Goal: Task Accomplishment & Management: Manage account settings

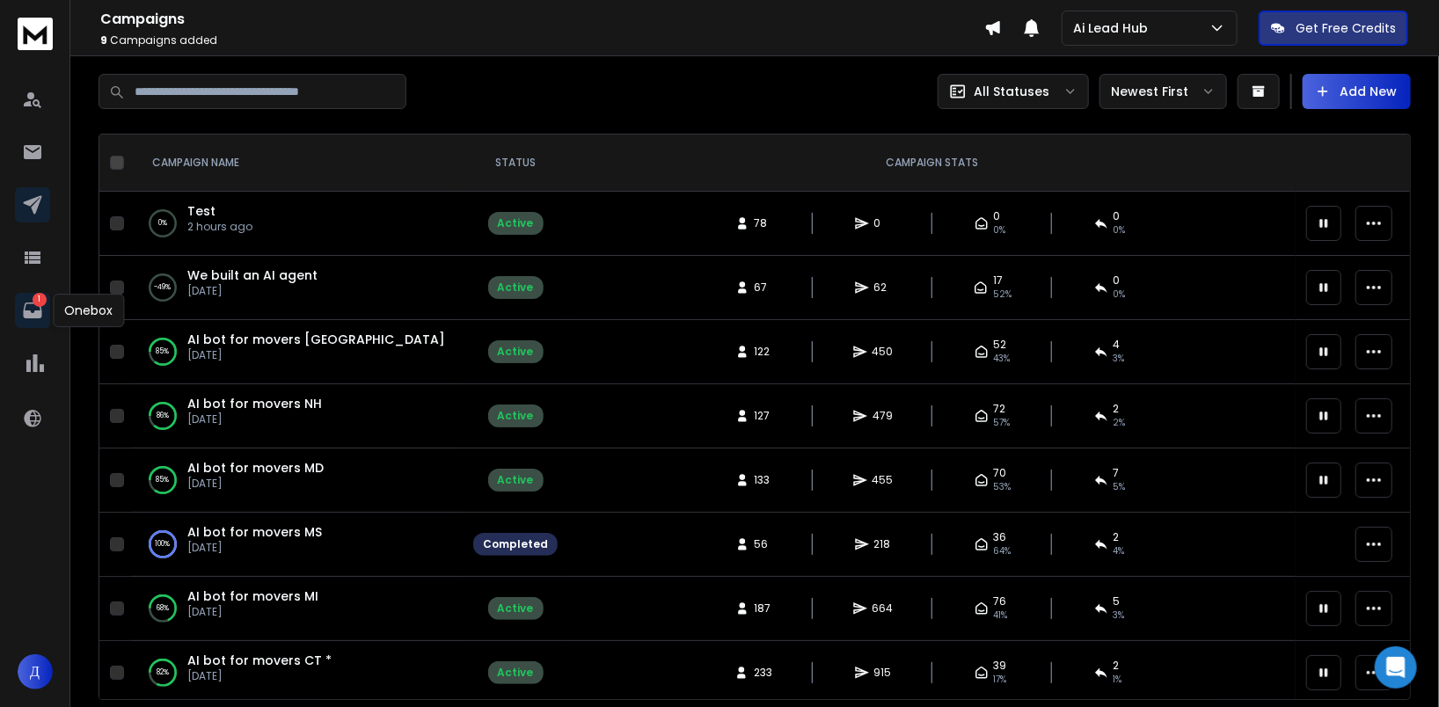
click at [31, 300] on icon at bounding box center [32, 310] width 21 height 21
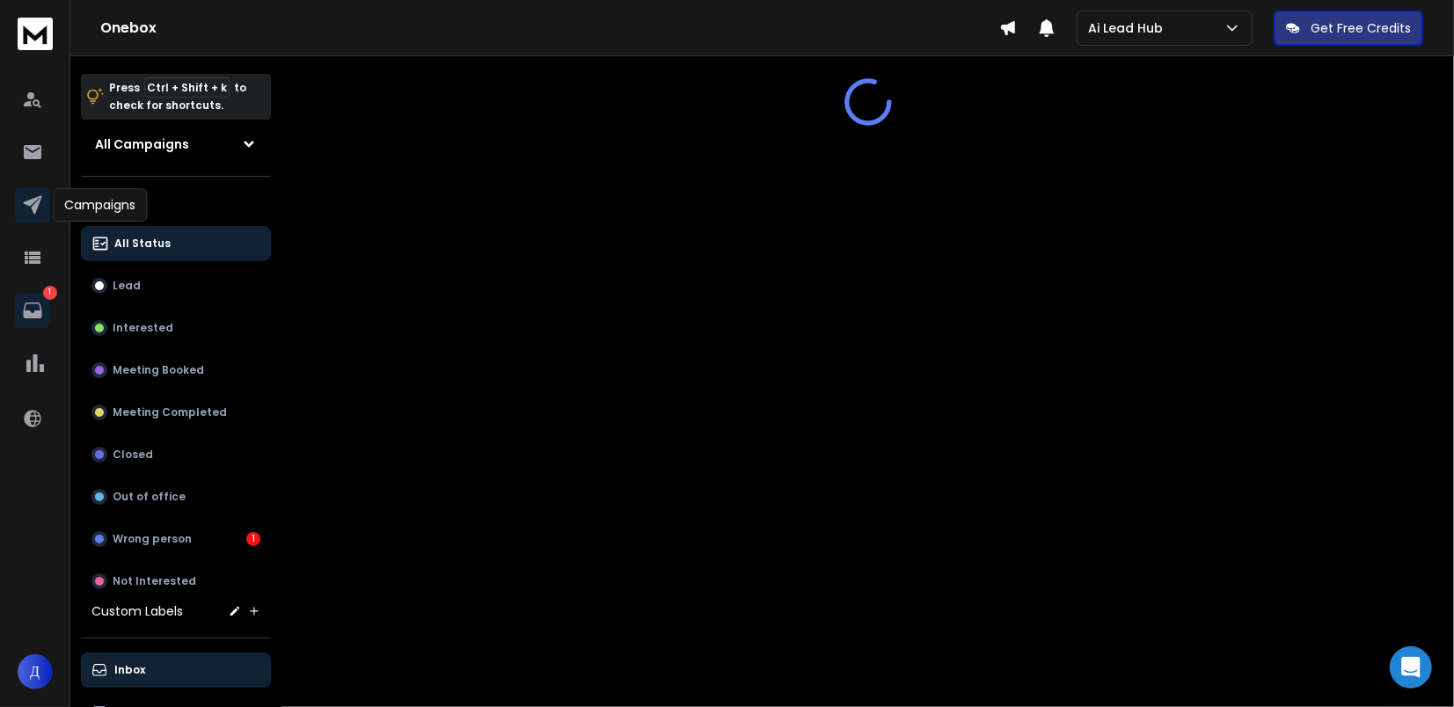
click at [28, 208] on icon at bounding box center [32, 204] width 21 height 21
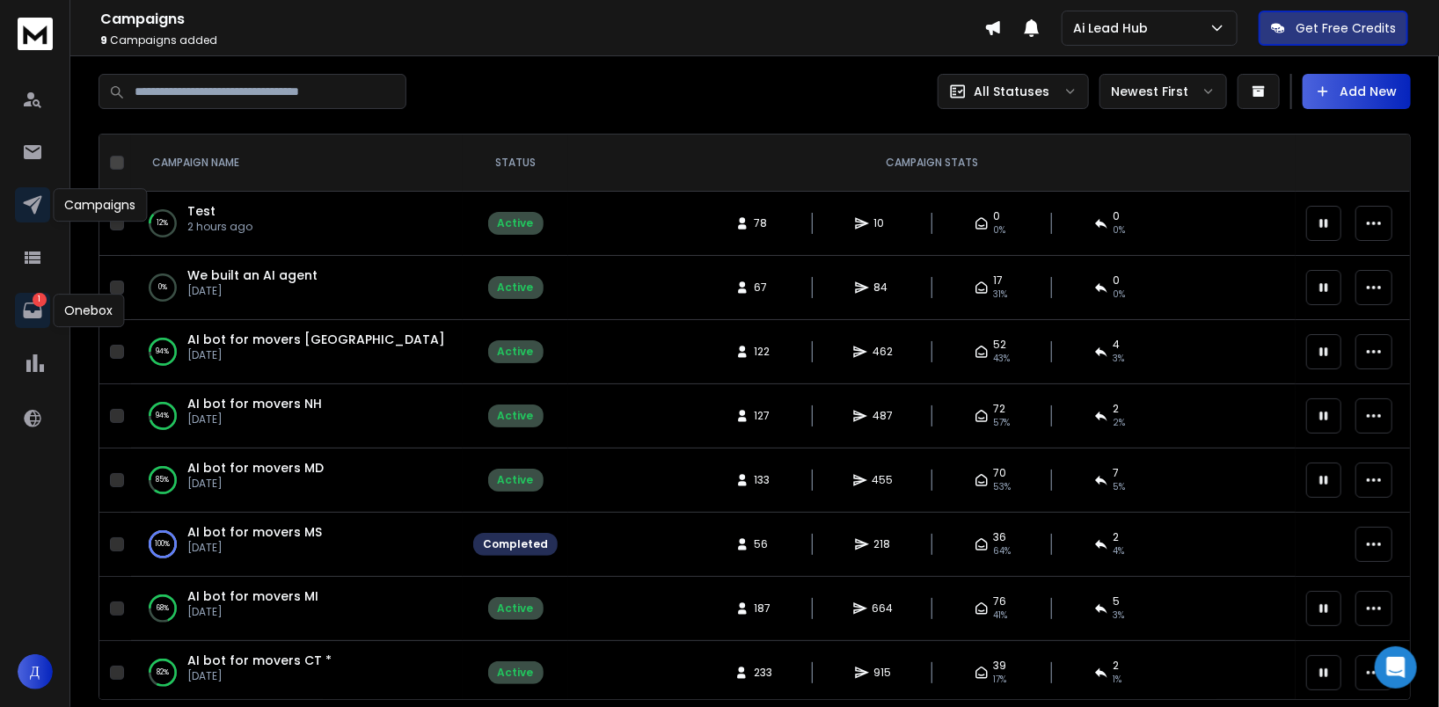
click at [33, 304] on link "1" at bounding box center [32, 310] width 35 height 35
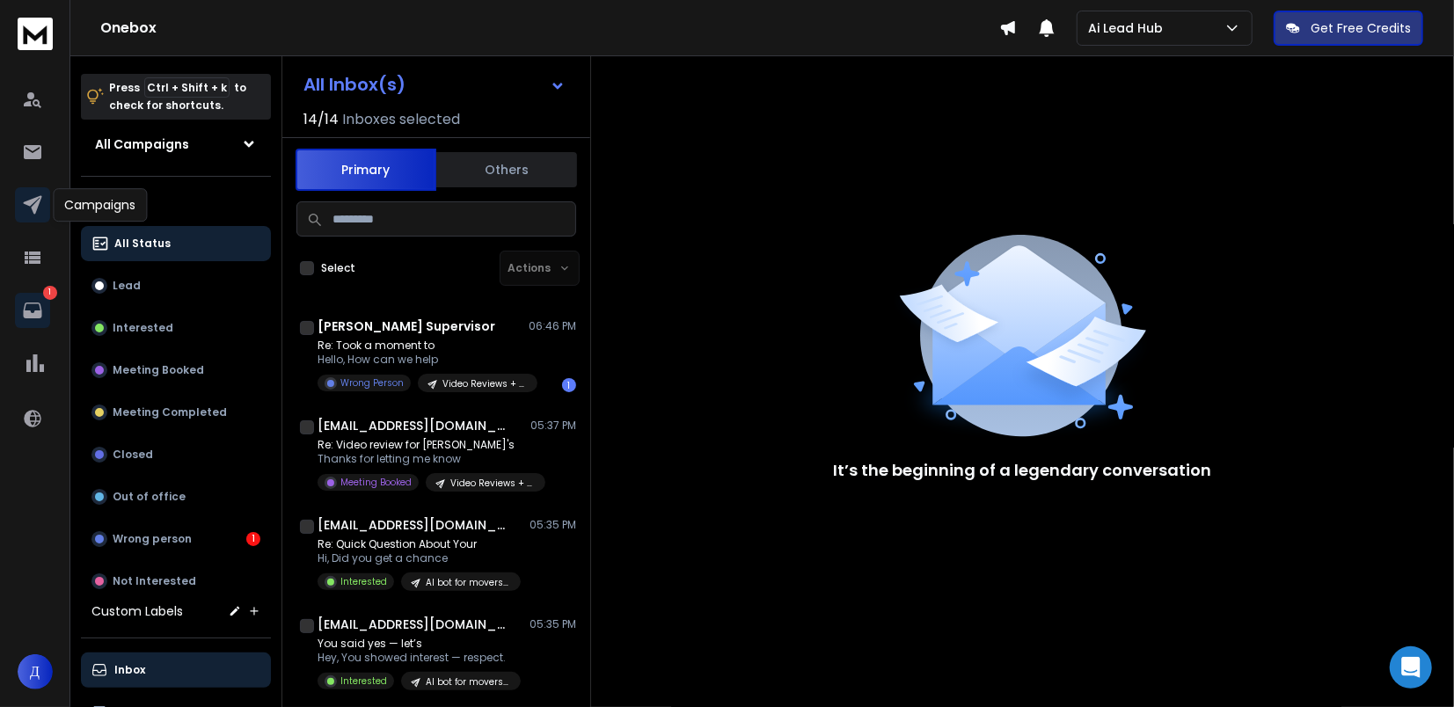
click at [17, 194] on link at bounding box center [32, 204] width 35 height 35
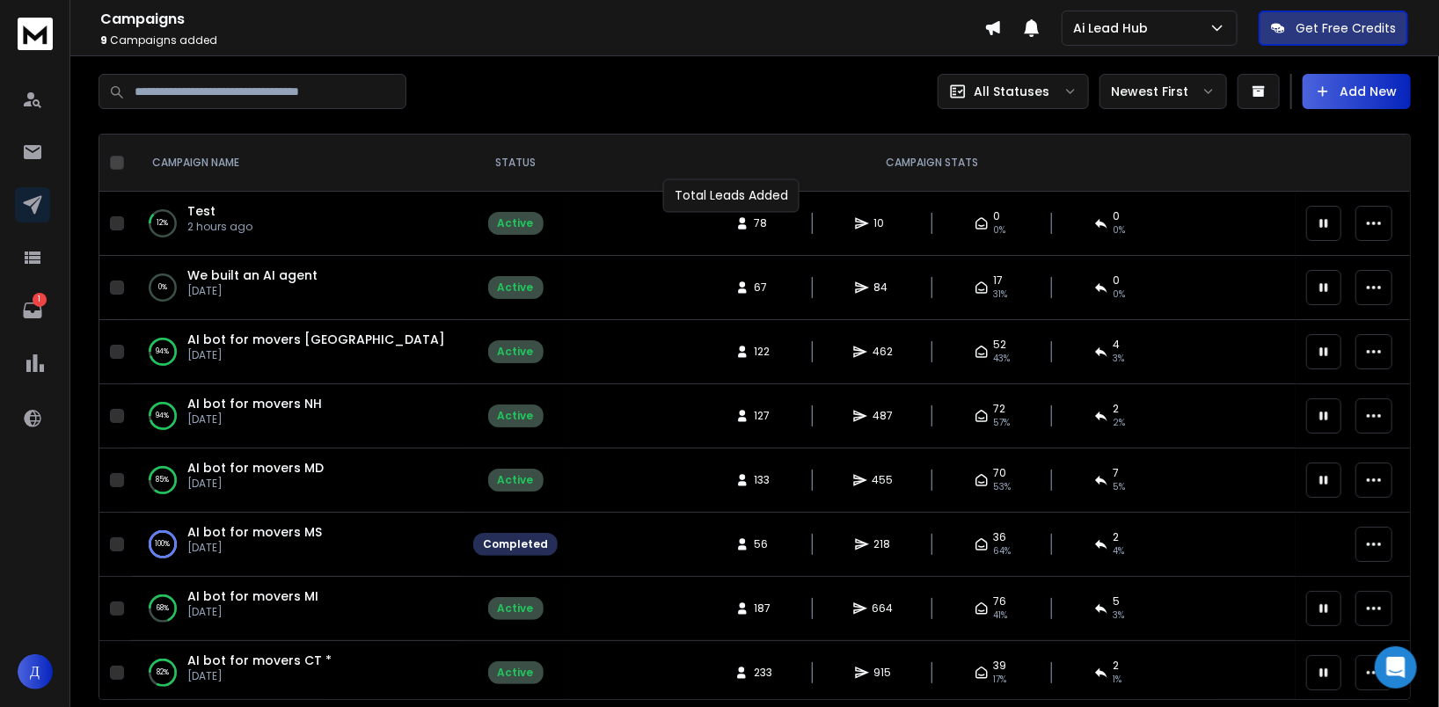
click at [756, 226] on div "78" at bounding box center [753, 223] width 53 height 14
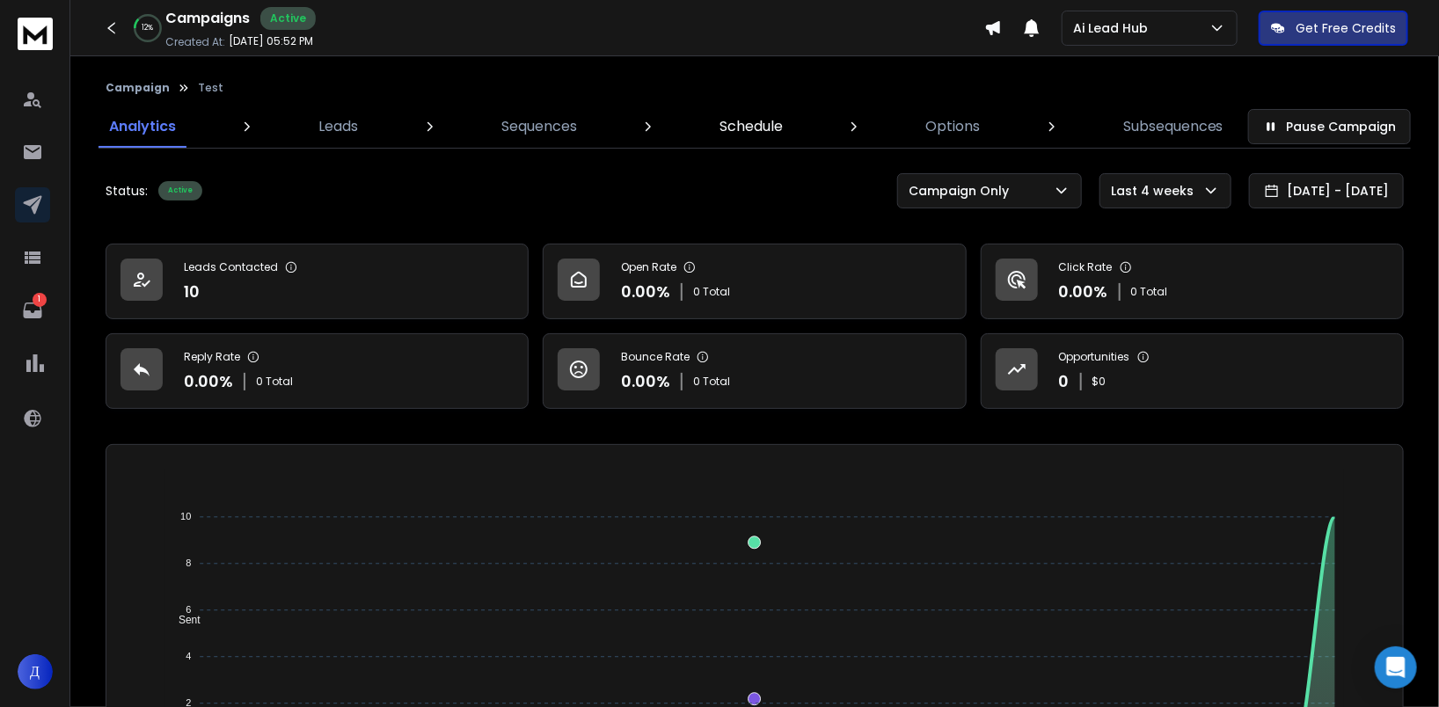
click at [736, 118] on p "Schedule" at bounding box center [751, 126] width 63 height 21
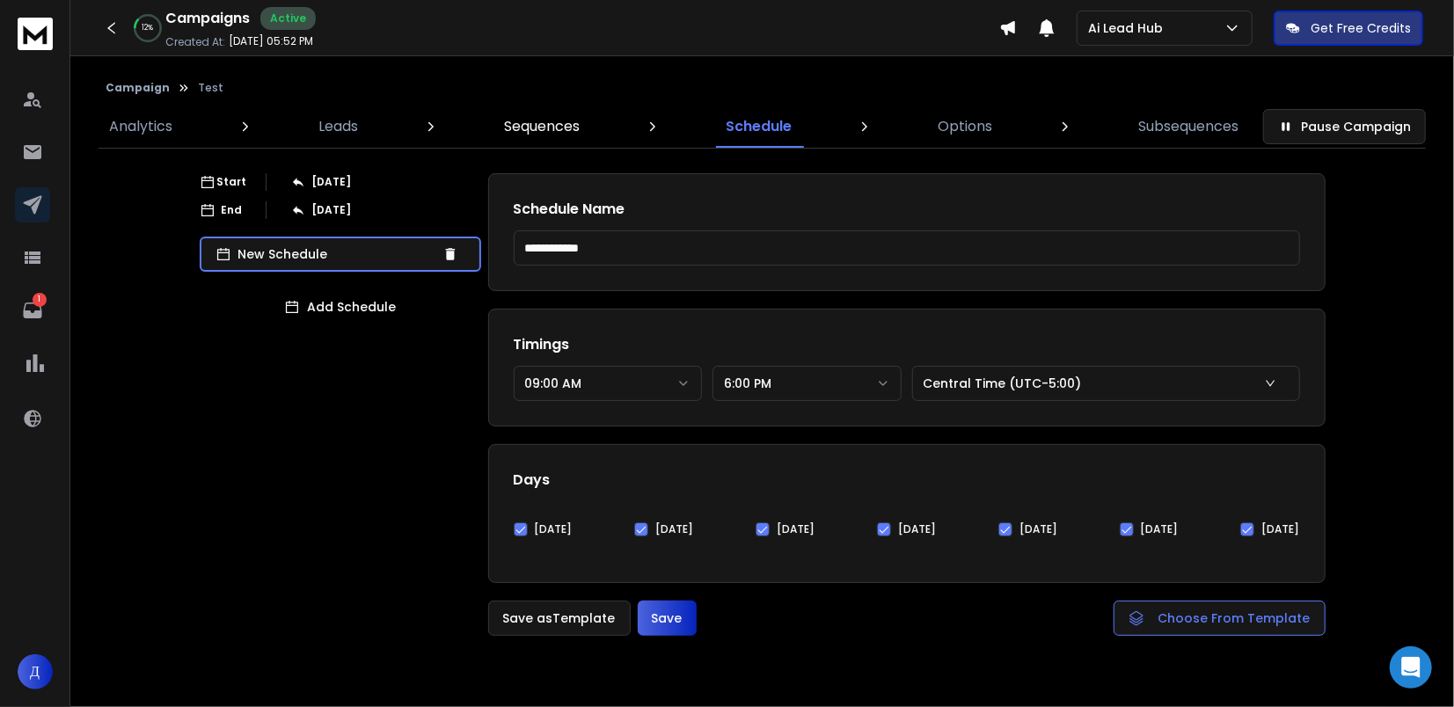
click at [523, 113] on link "Sequences" at bounding box center [542, 127] width 97 height 42
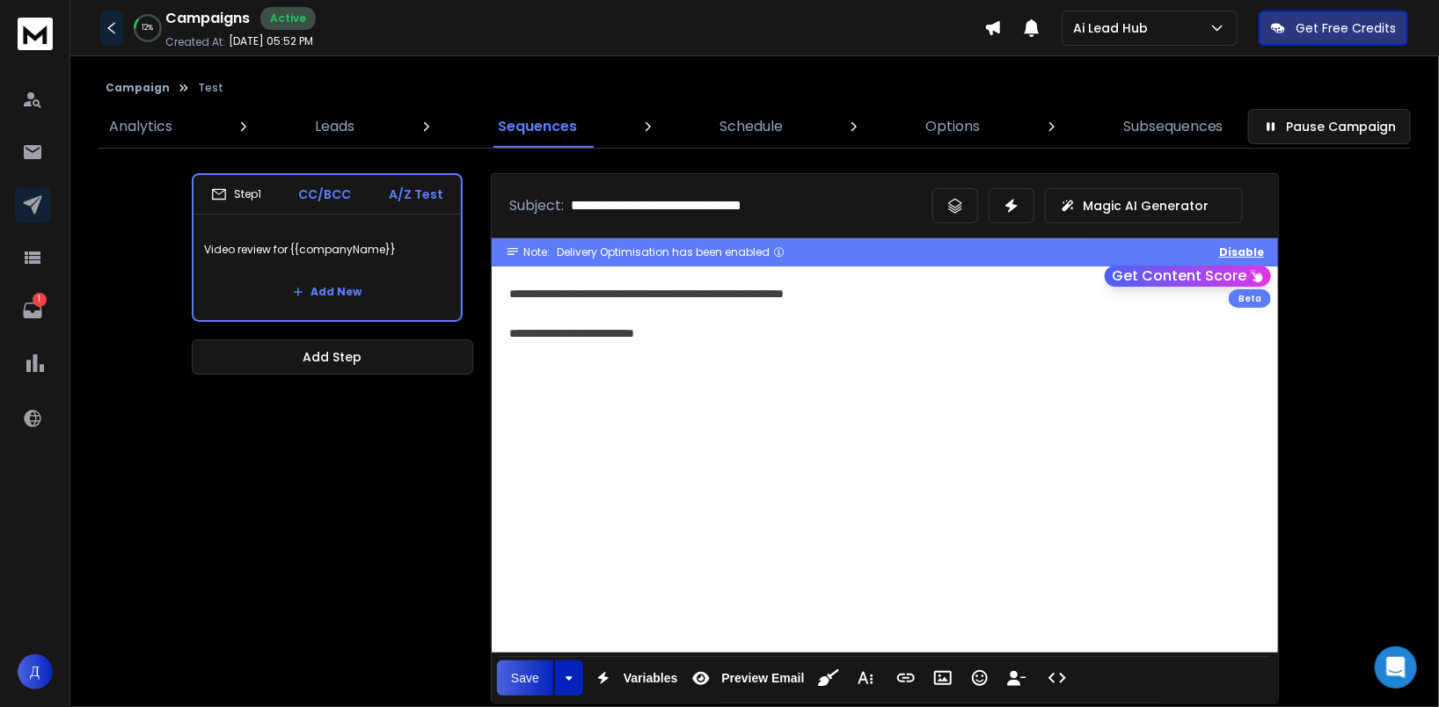
click at [113, 28] on icon at bounding box center [112, 28] width 16 height 16
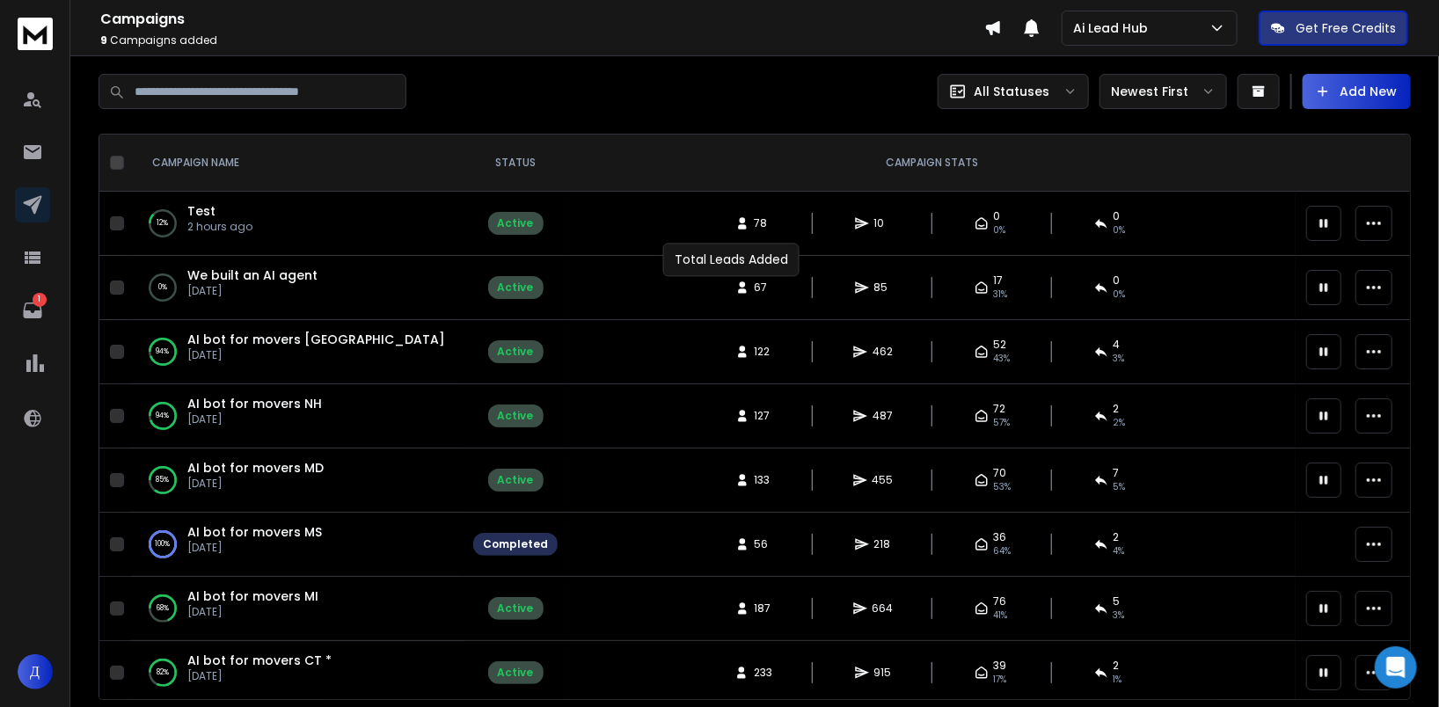
click at [755, 282] on span "67" at bounding box center [764, 288] width 18 height 14
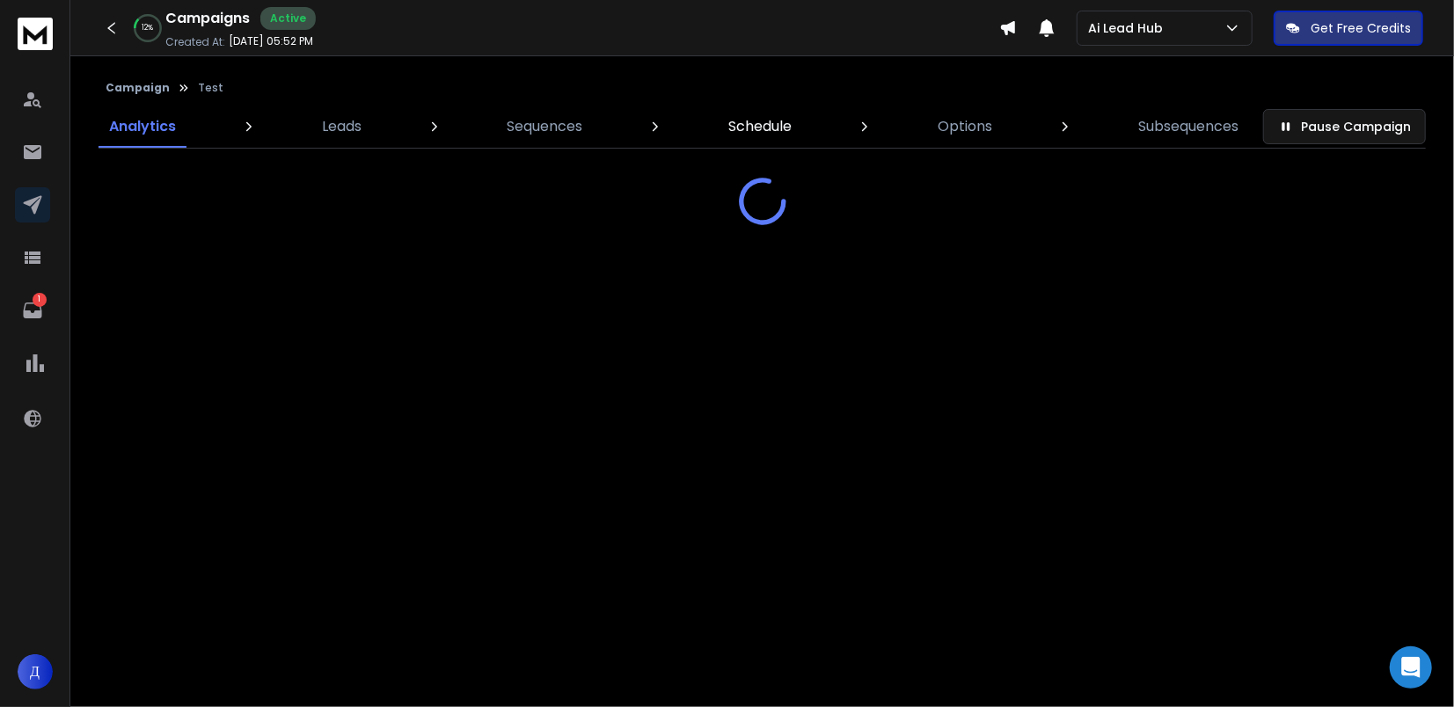
click at [727, 111] on link "Schedule" at bounding box center [760, 127] width 84 height 42
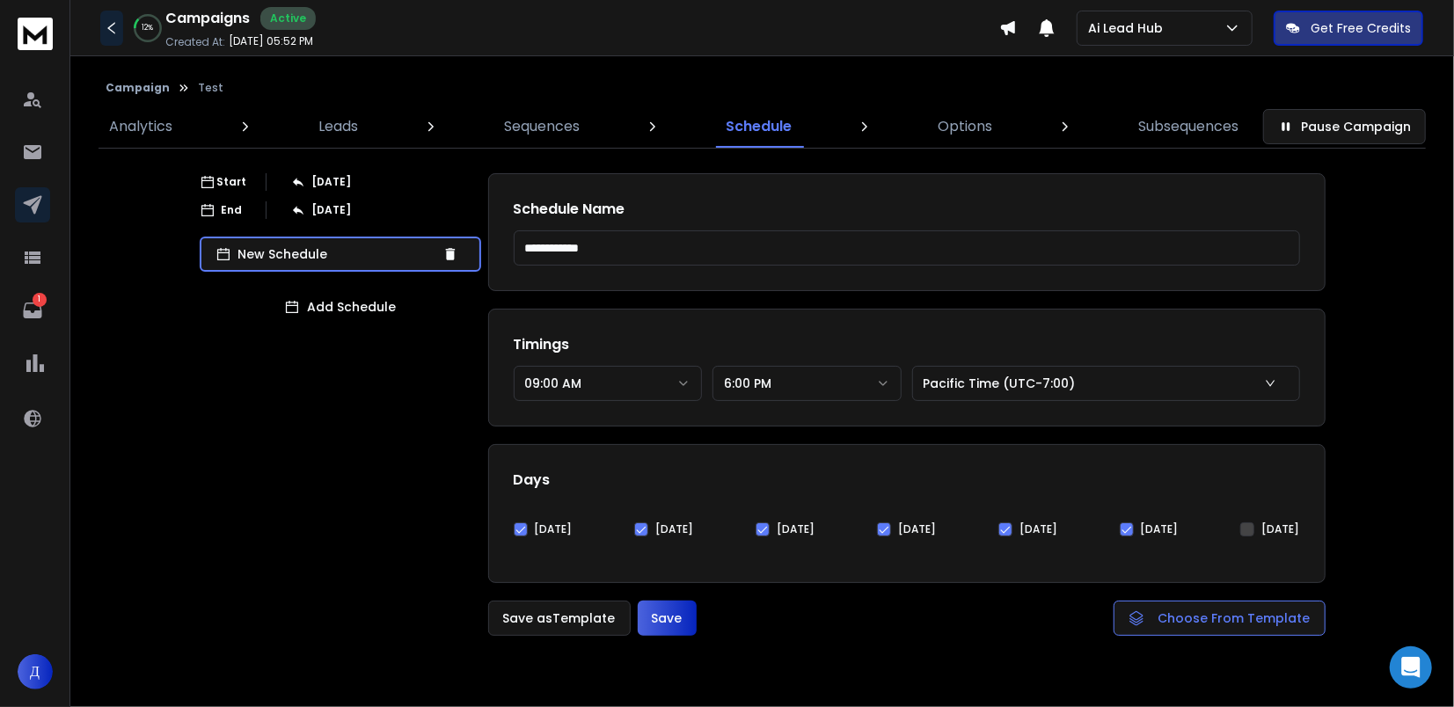
click at [109, 29] on icon at bounding box center [112, 28] width 16 height 16
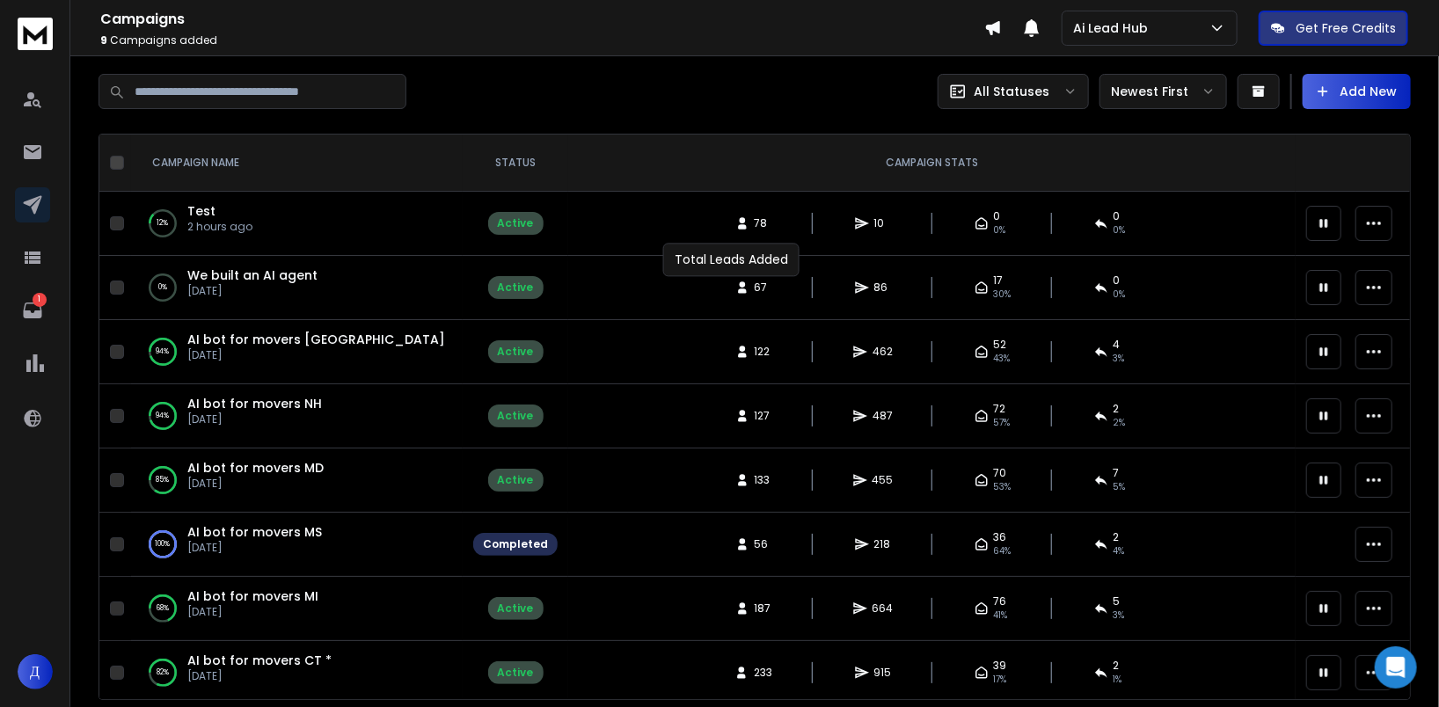
click at [755, 284] on span "67" at bounding box center [764, 288] width 18 height 14
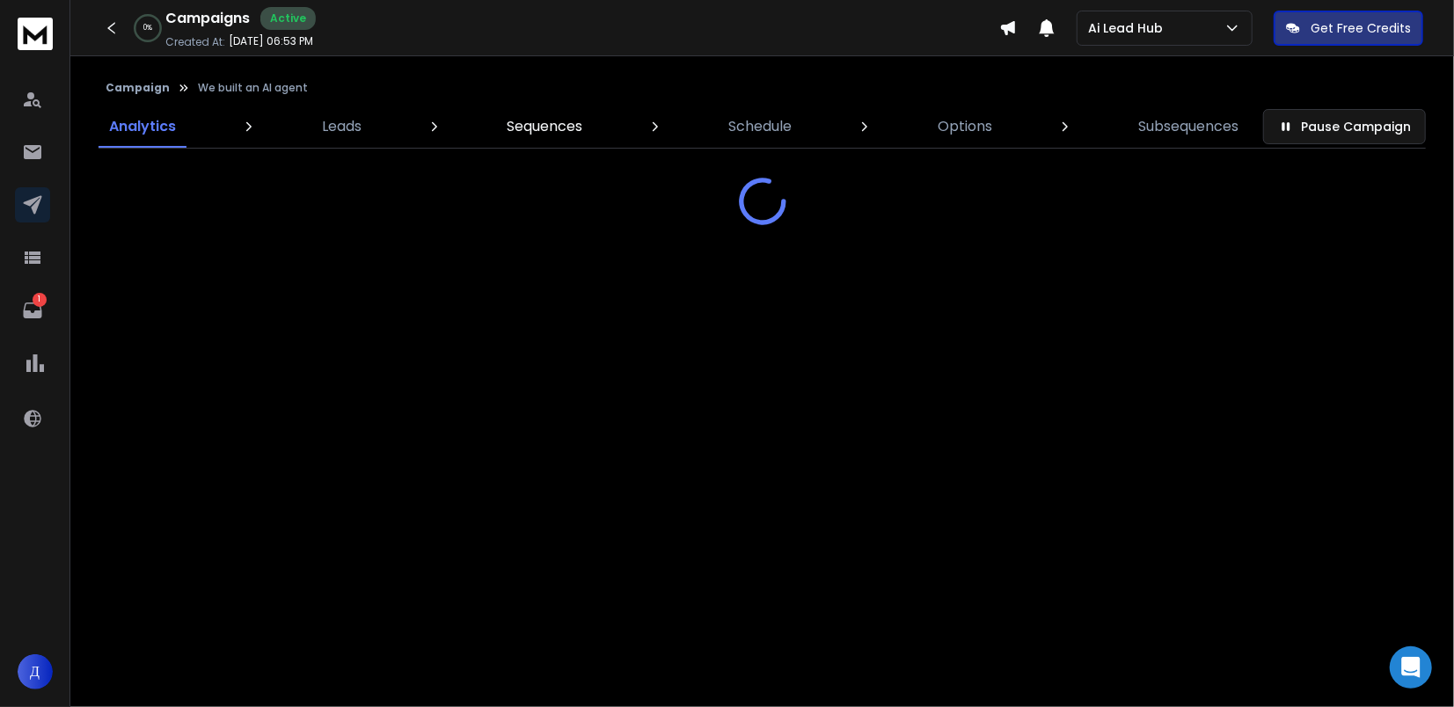
click at [540, 125] on p "Sequences" at bounding box center [546, 126] width 76 height 21
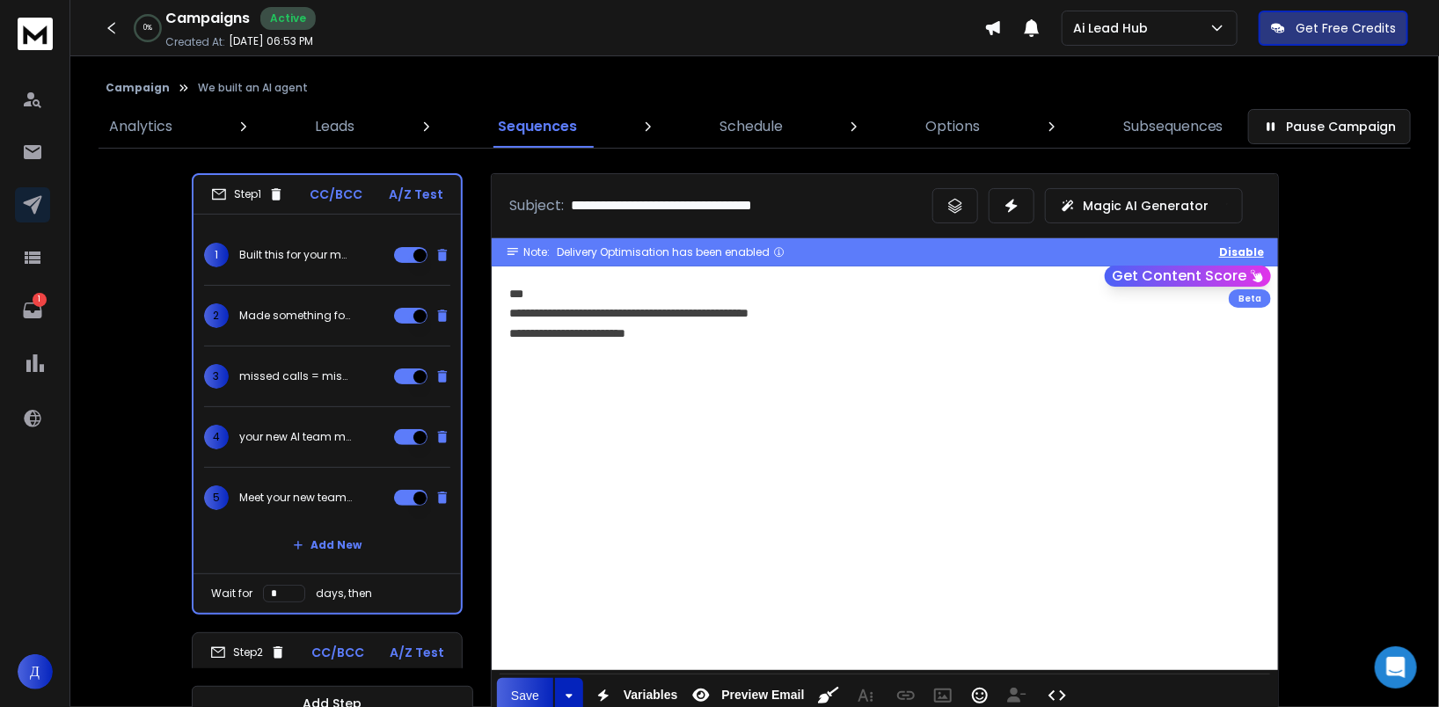
click at [282, 311] on p "Made something for your moving company" at bounding box center [295, 316] width 113 height 14
click at [282, 378] on p "missed calls = missed money. fixed that." at bounding box center [295, 377] width 113 height 14
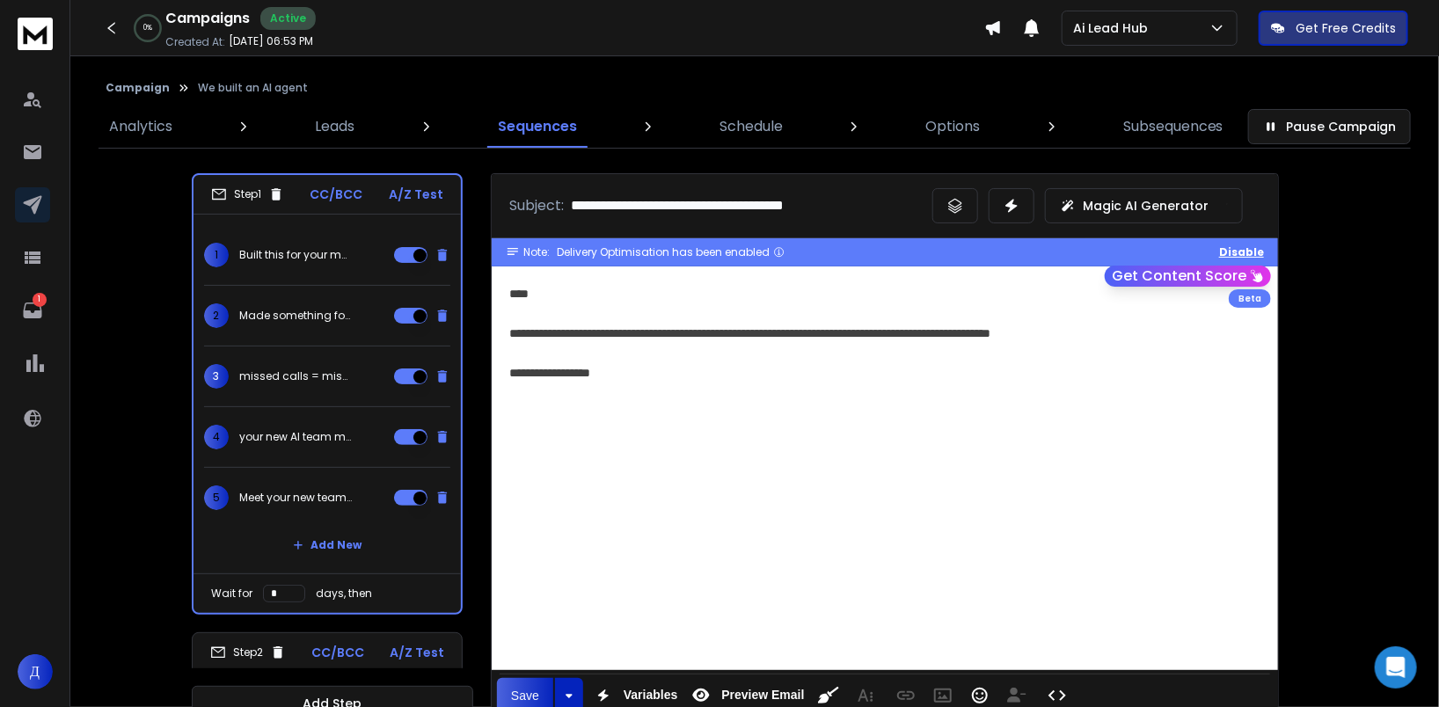
click at [292, 434] on p "your new AI team member is ready" at bounding box center [295, 437] width 113 height 14
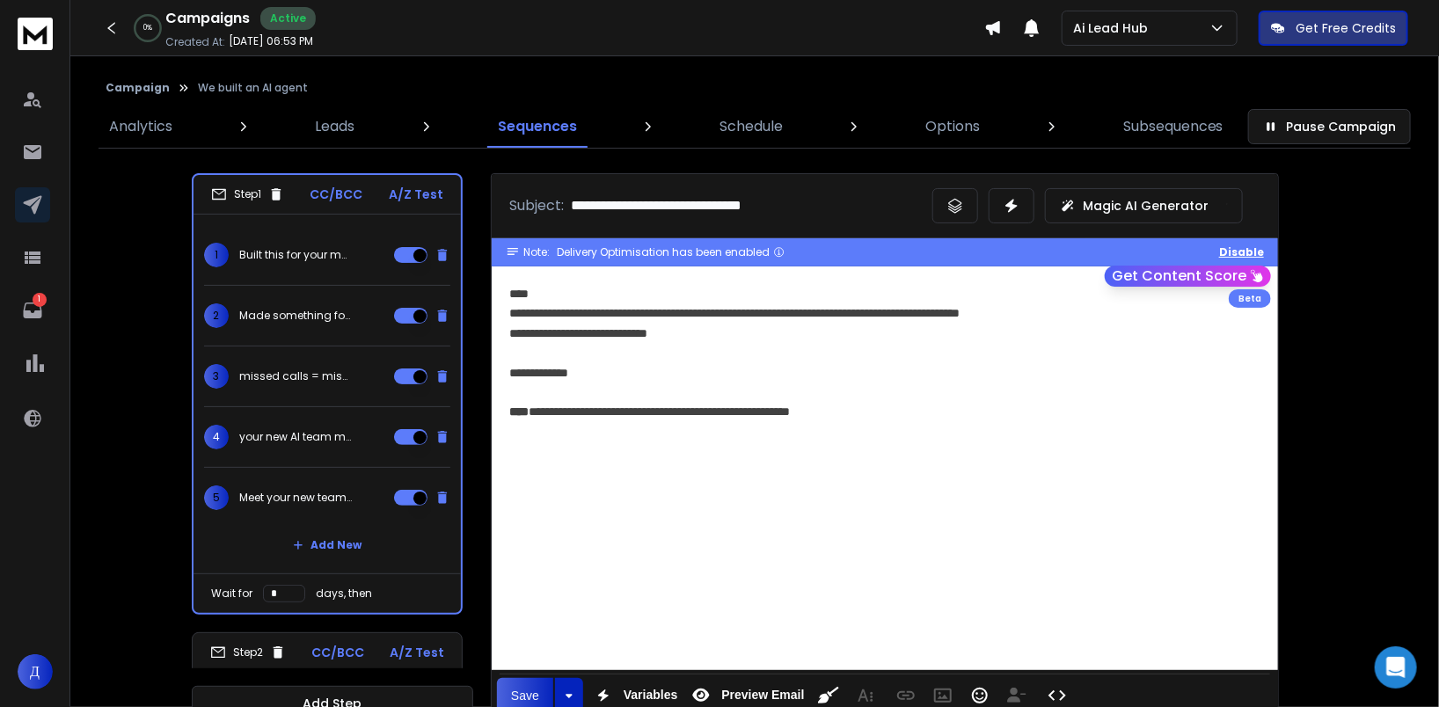
click at [296, 496] on p "Meet your new team member" at bounding box center [295, 498] width 113 height 14
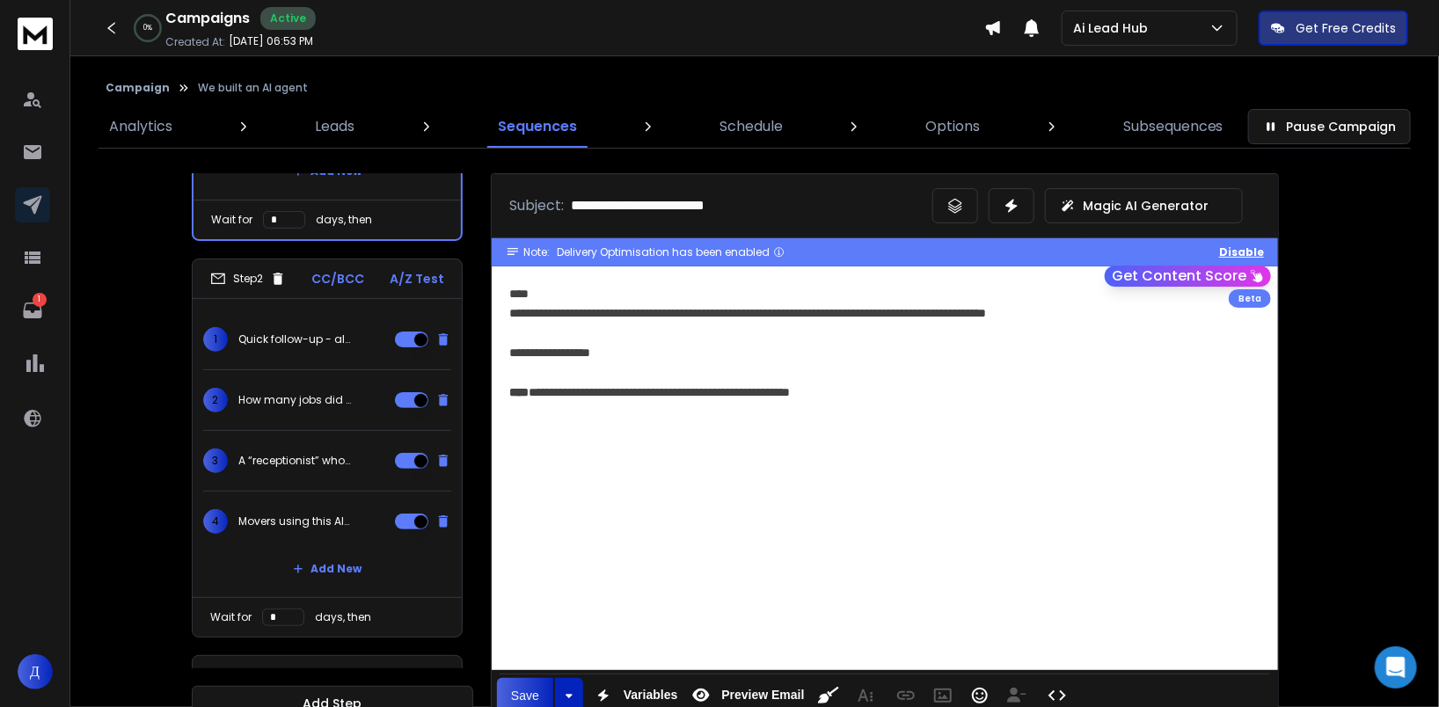
scroll to position [391, 0]
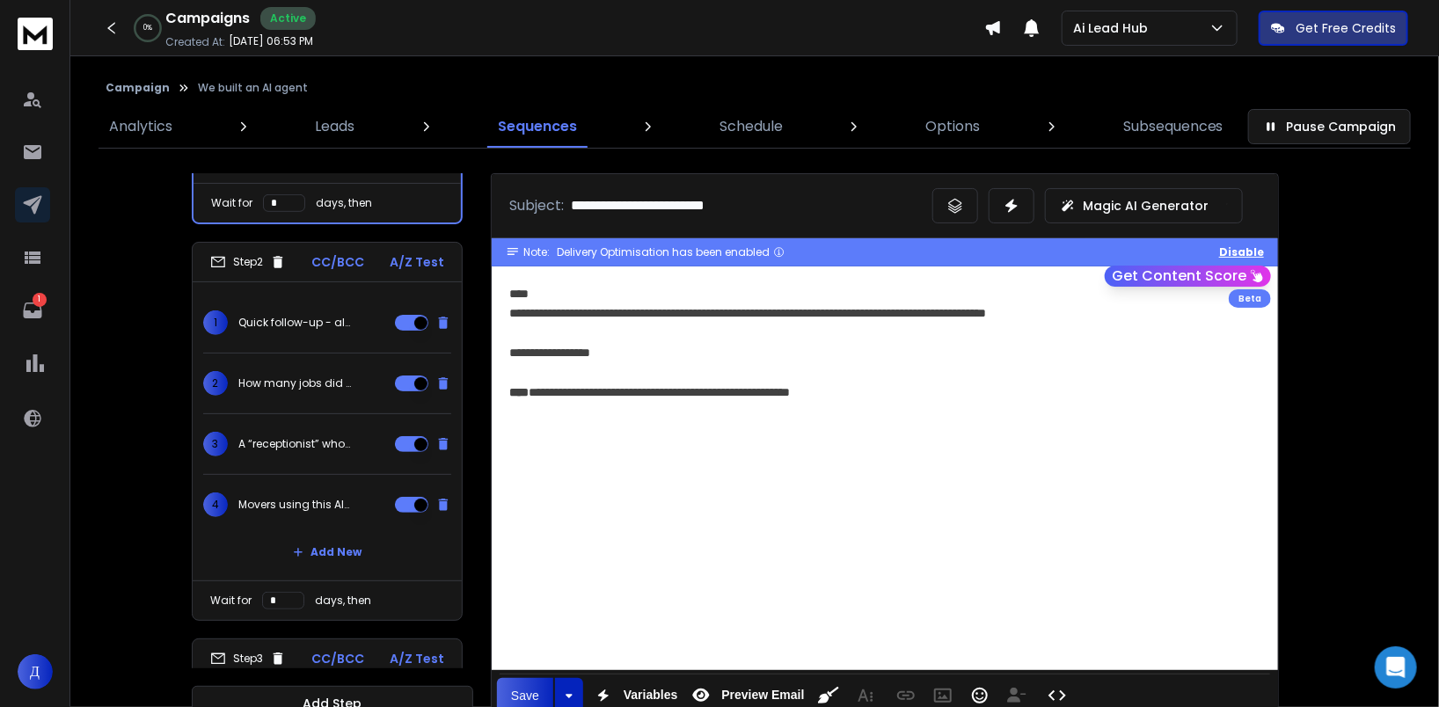
click at [289, 323] on p "Quick follow-up - already working for other movers" at bounding box center [294, 323] width 113 height 14
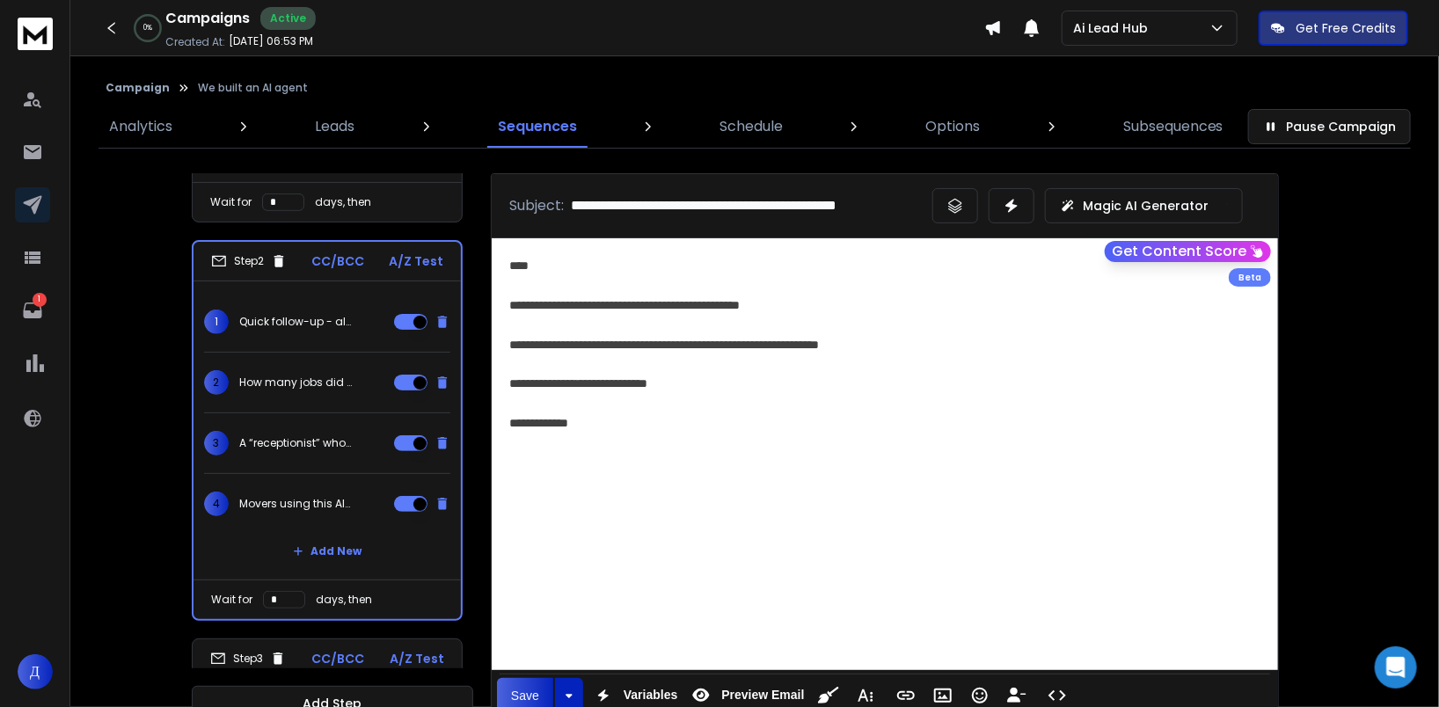
click at [291, 377] on p "How many jobs did you miss last week?" at bounding box center [295, 383] width 113 height 14
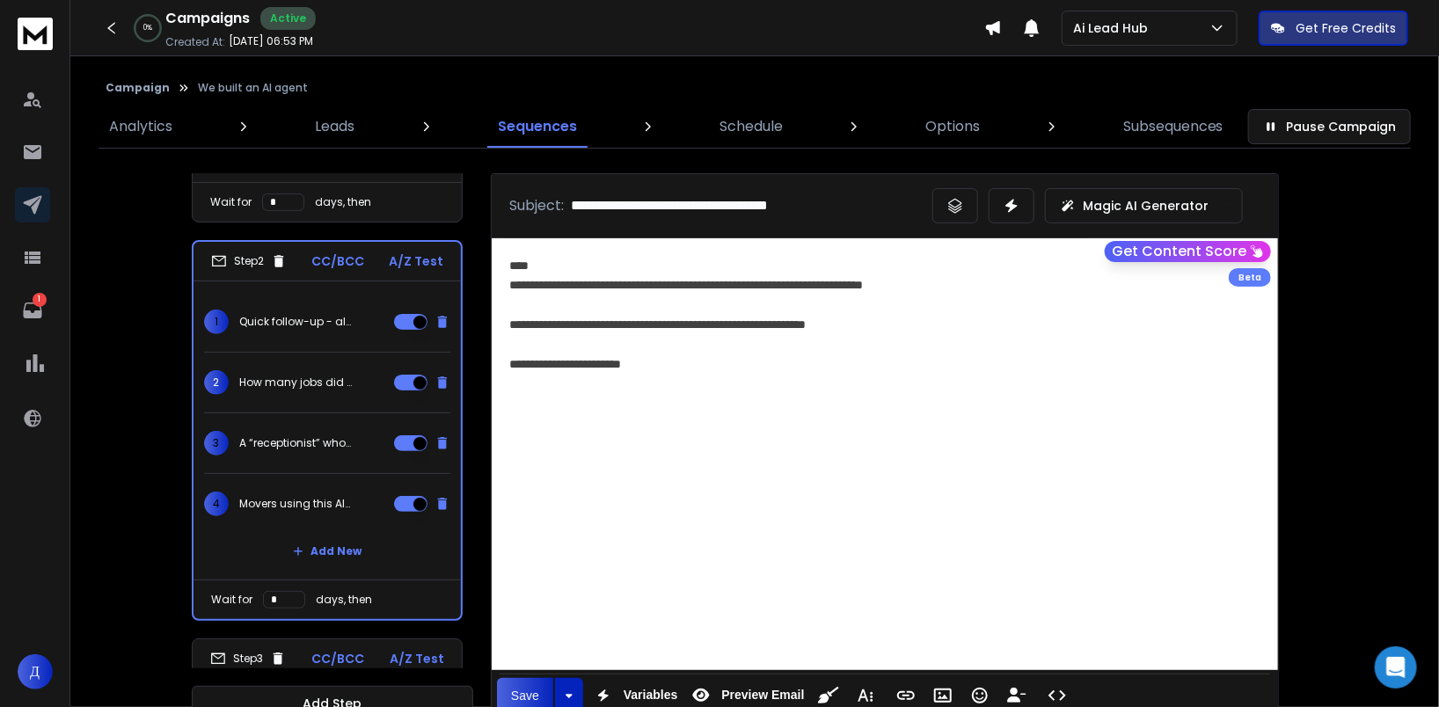
click at [309, 431] on div "3 A “receptionist” who works 24/7 for free" at bounding box center [278, 443] width 148 height 25
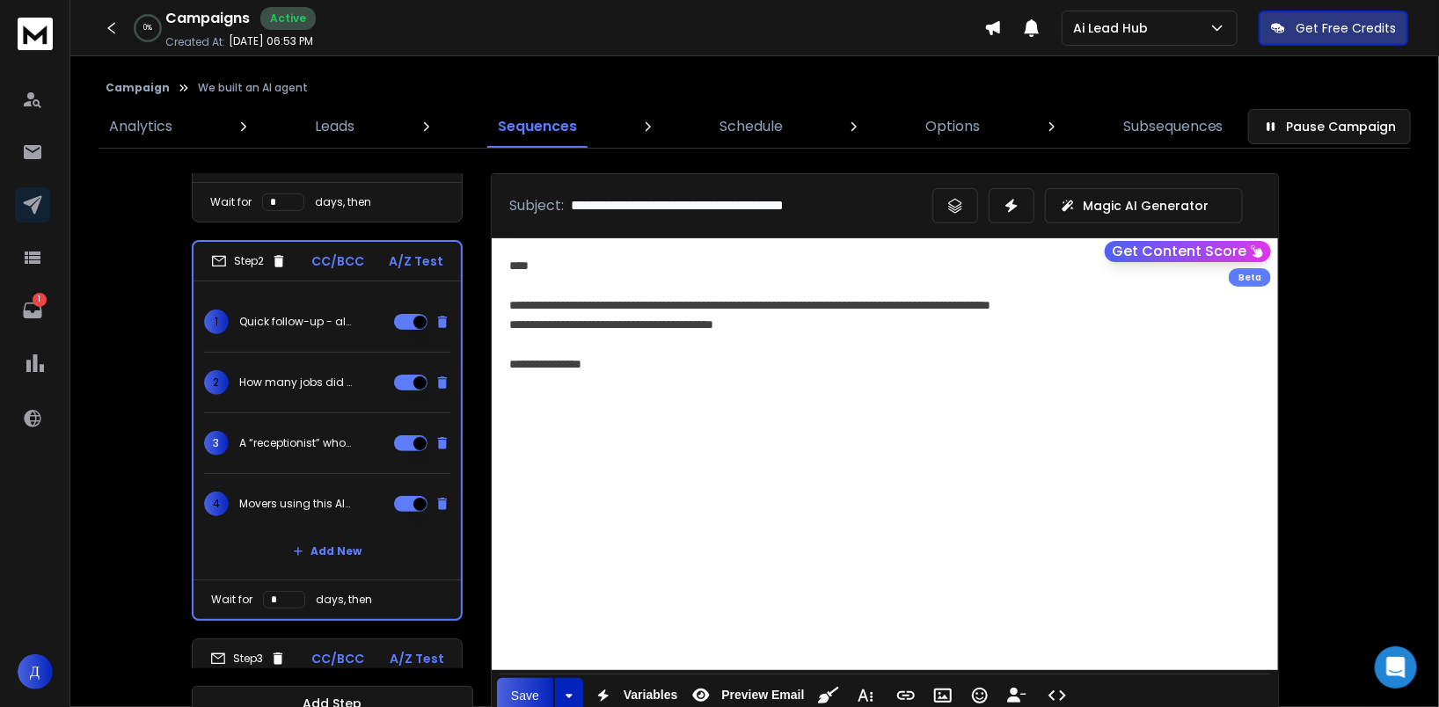
click at [313, 510] on div "4 Movers using this AI are closing more jobs" at bounding box center [278, 504] width 148 height 25
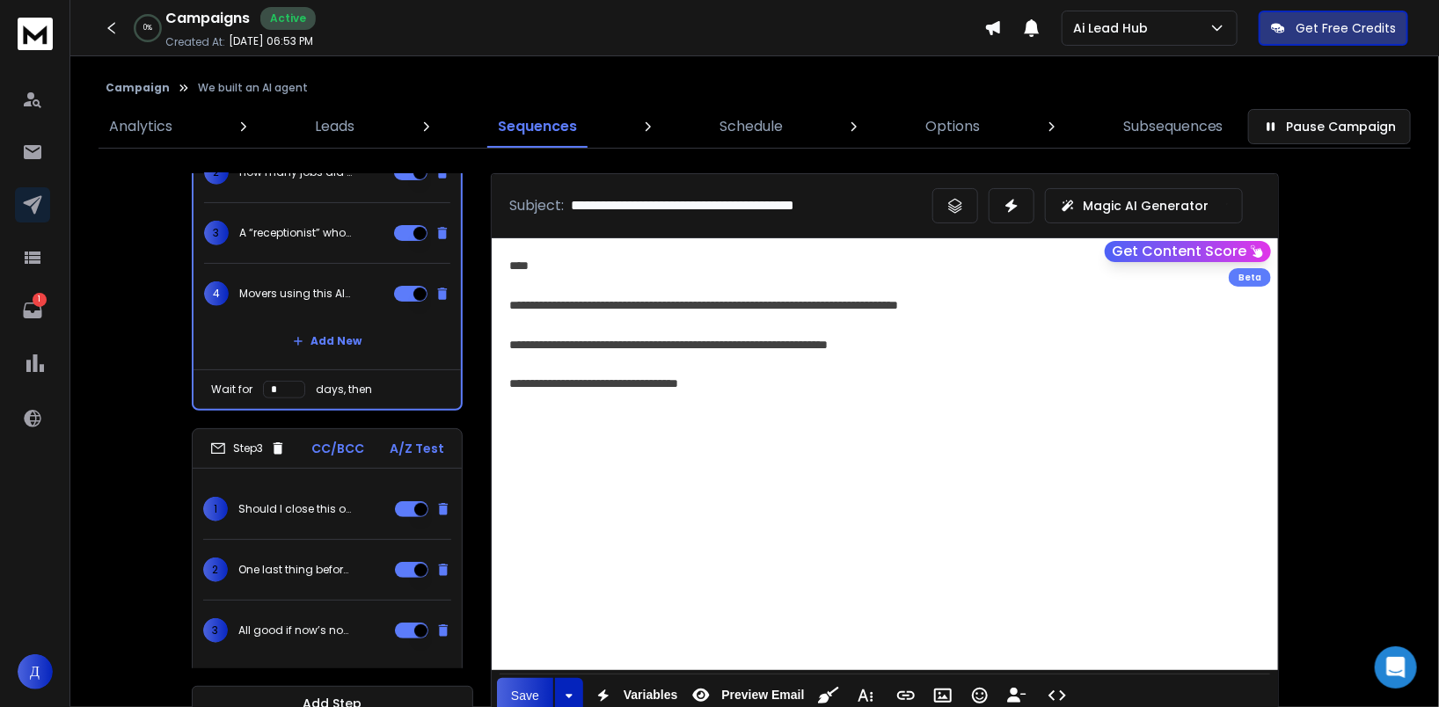
scroll to position [637, 0]
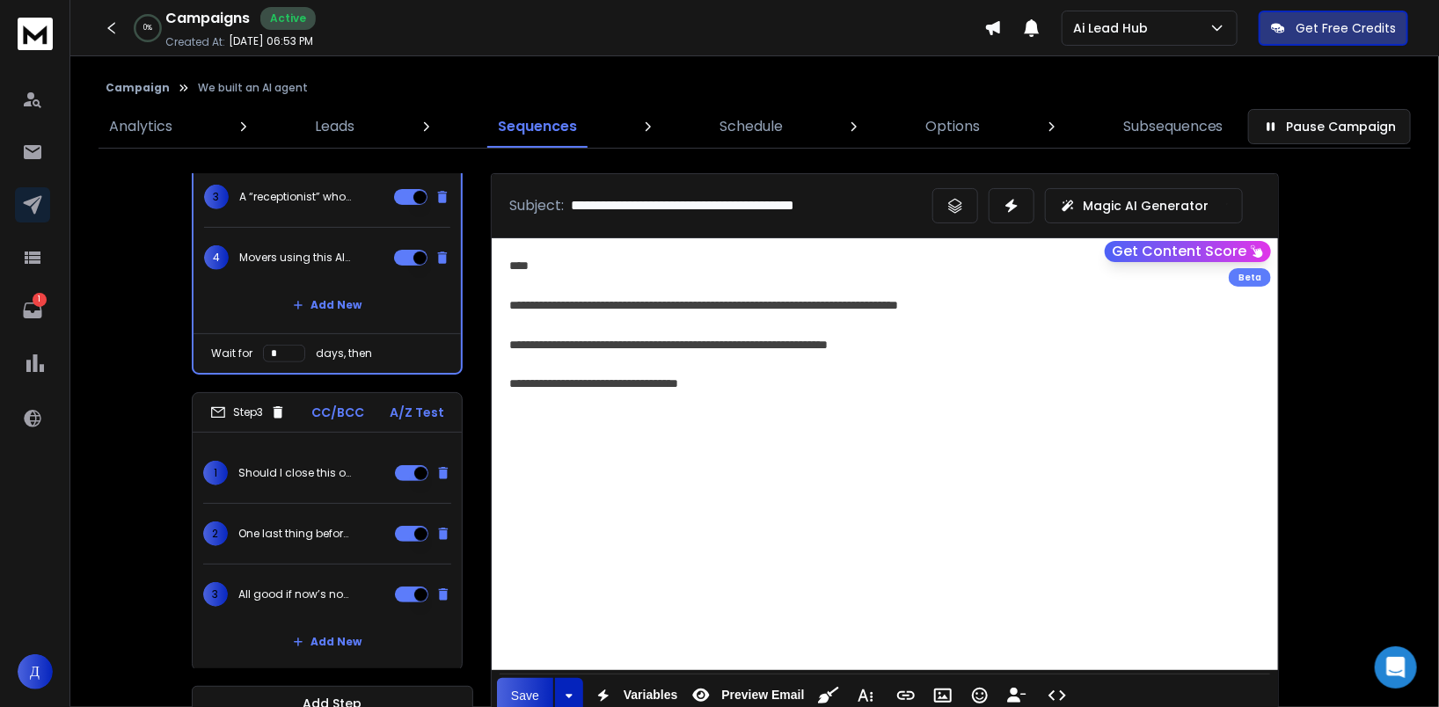
click at [321, 466] on p "Should I close this out?" at bounding box center [294, 473] width 113 height 14
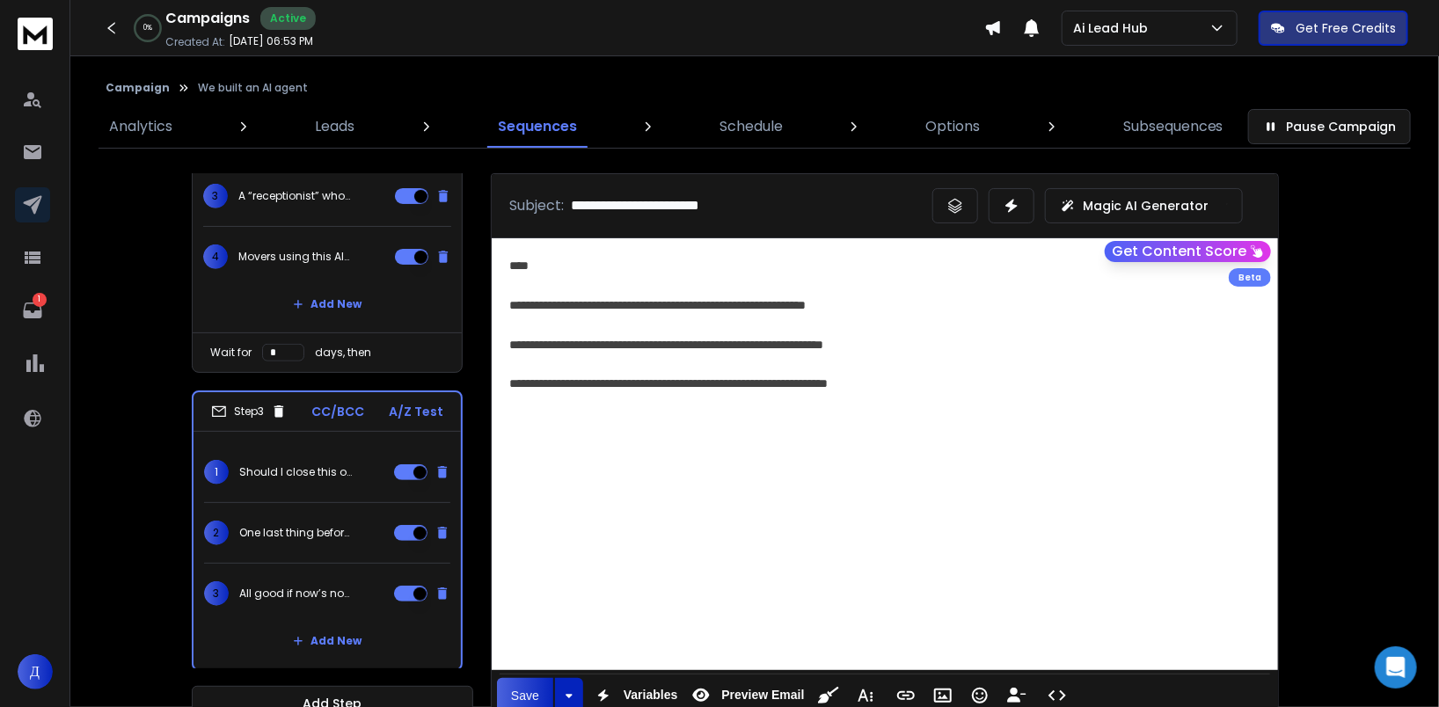
click at [302, 528] on p "One last thing before I go" at bounding box center [295, 533] width 113 height 14
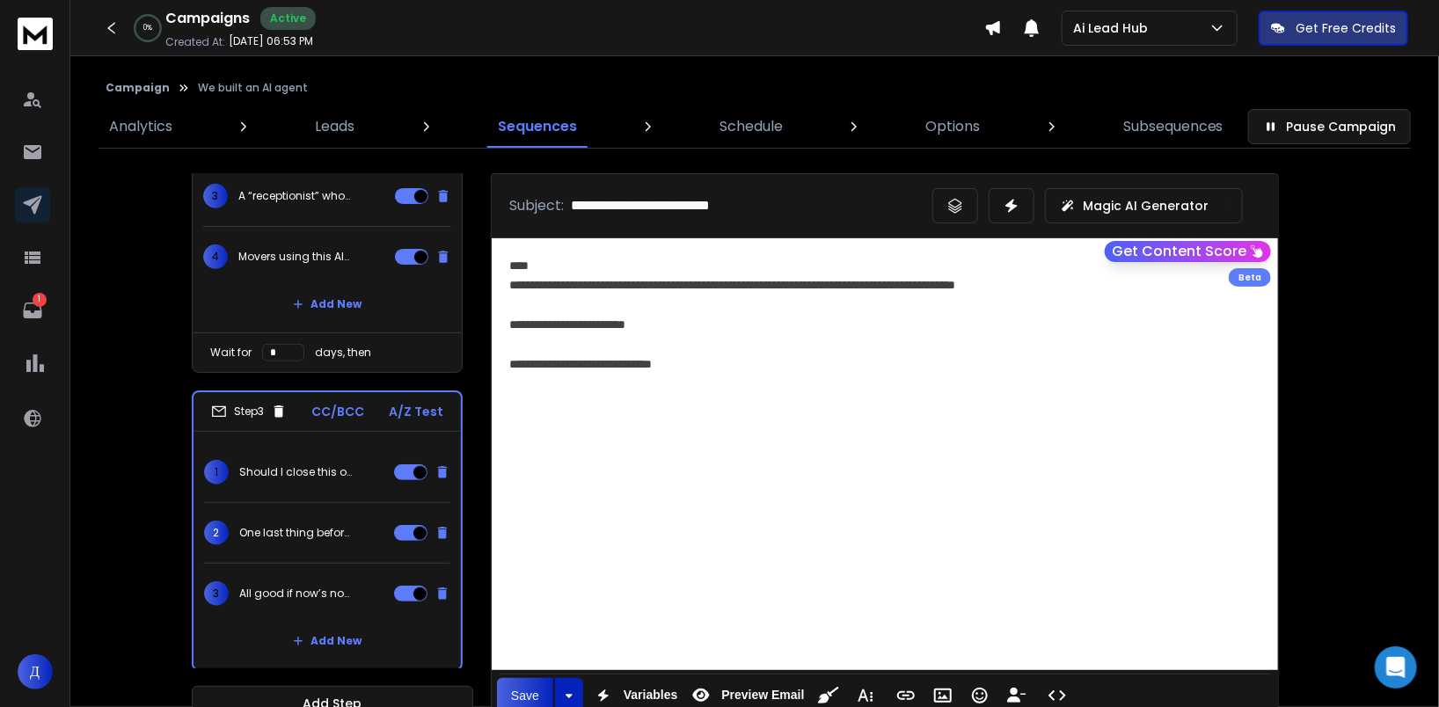
click at [313, 590] on p "All good if now’s not the right time" at bounding box center [295, 594] width 113 height 14
type input "**********"
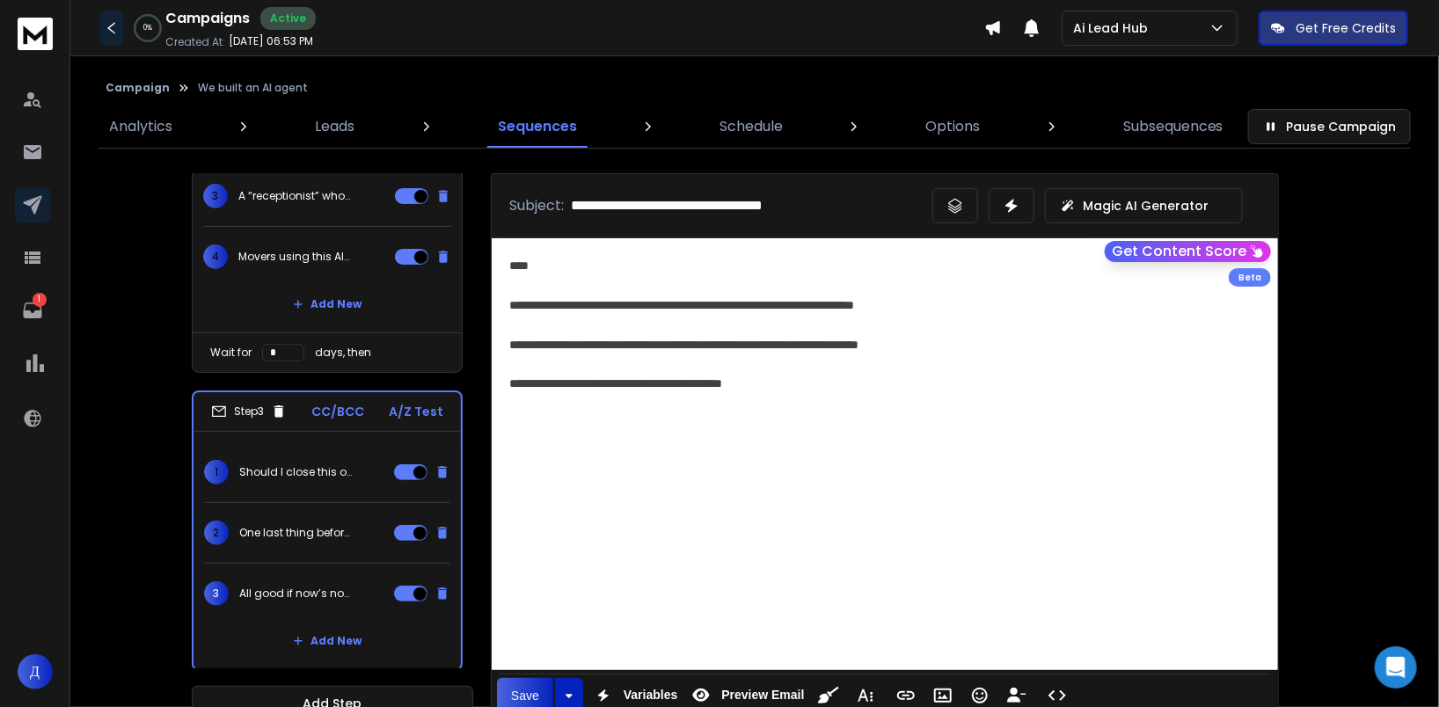
click at [108, 26] on icon at bounding box center [112, 28] width 16 height 16
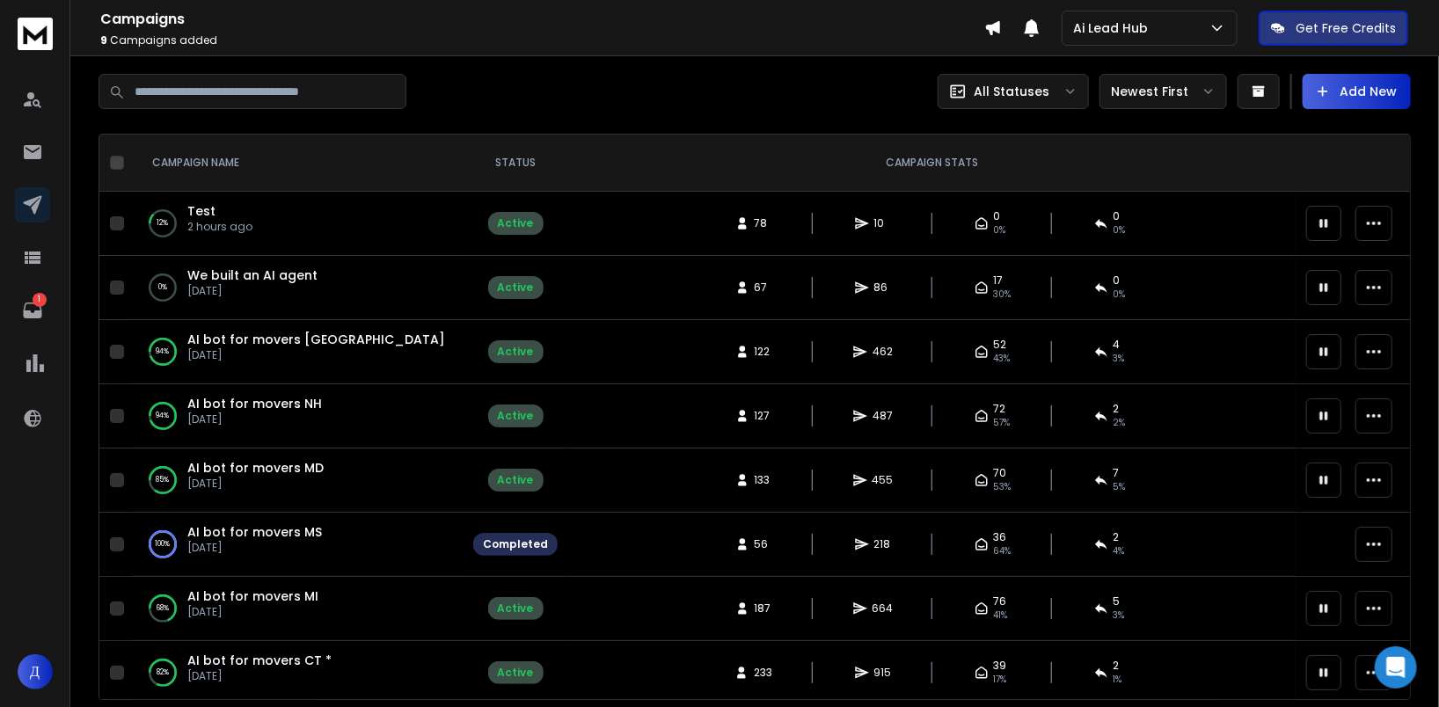
click at [267, 277] on span "We built an AI agent" at bounding box center [252, 276] width 130 height 18
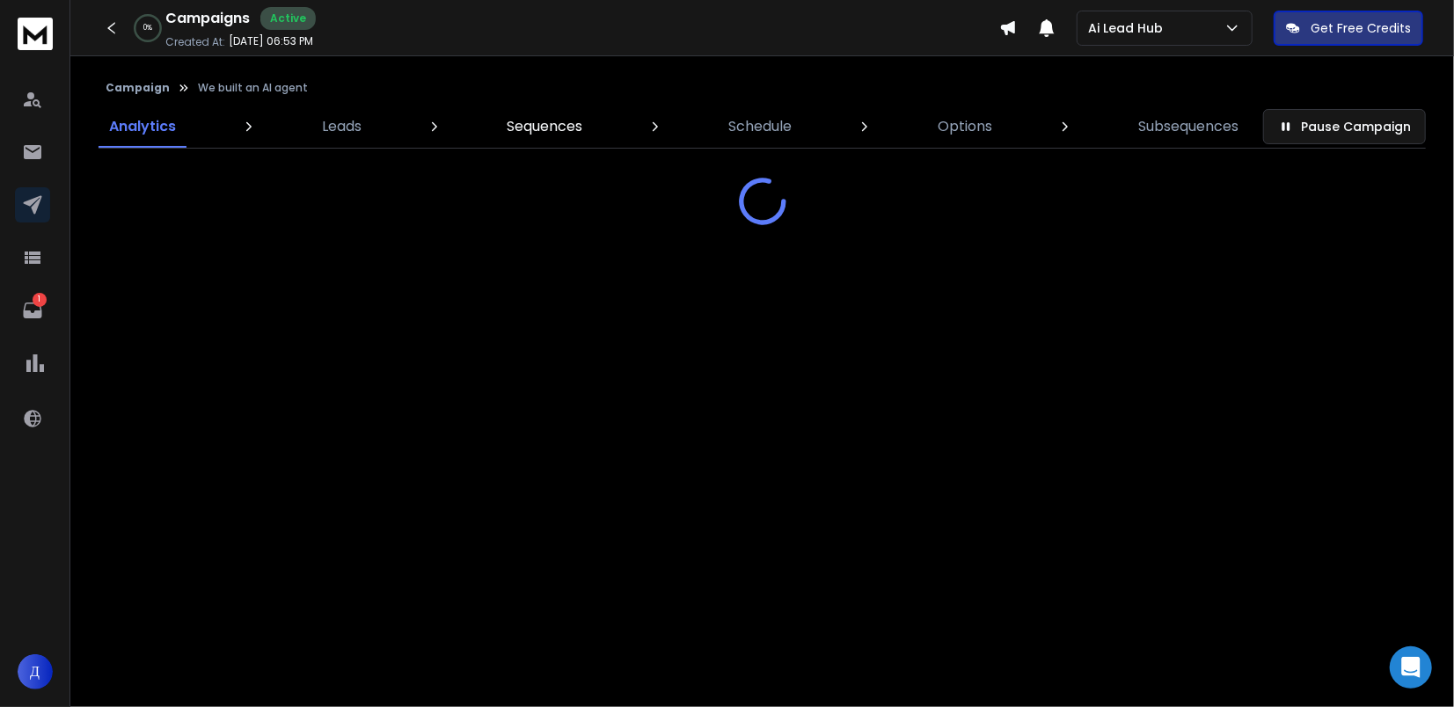
click at [566, 134] on p "Sequences" at bounding box center [546, 126] width 76 height 21
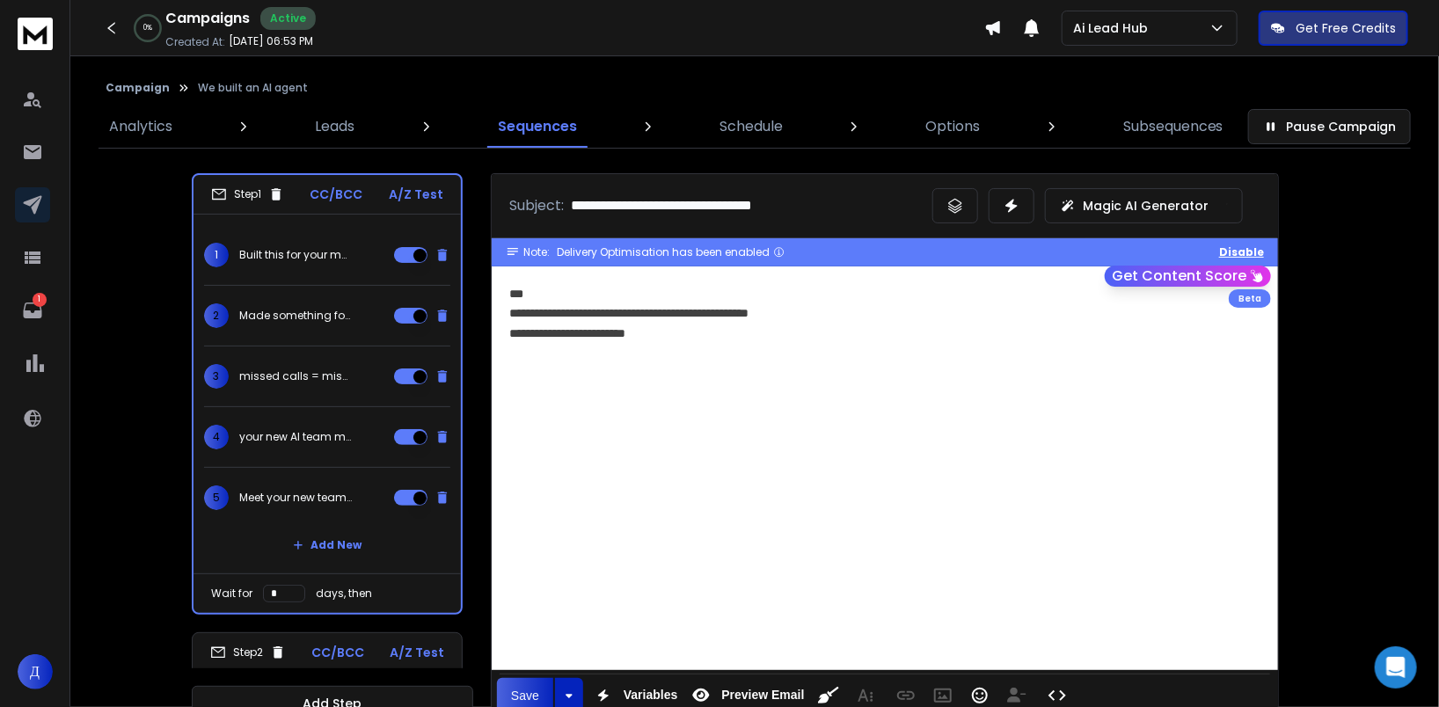
drag, startPoint x: 825, startPoint y: 201, endPoint x: 660, endPoint y: 209, distance: 165.6
click at [660, 209] on input "**********" at bounding box center [743, 205] width 344 height 21
click at [1025, 204] on button "button" at bounding box center [1012, 205] width 46 height 35
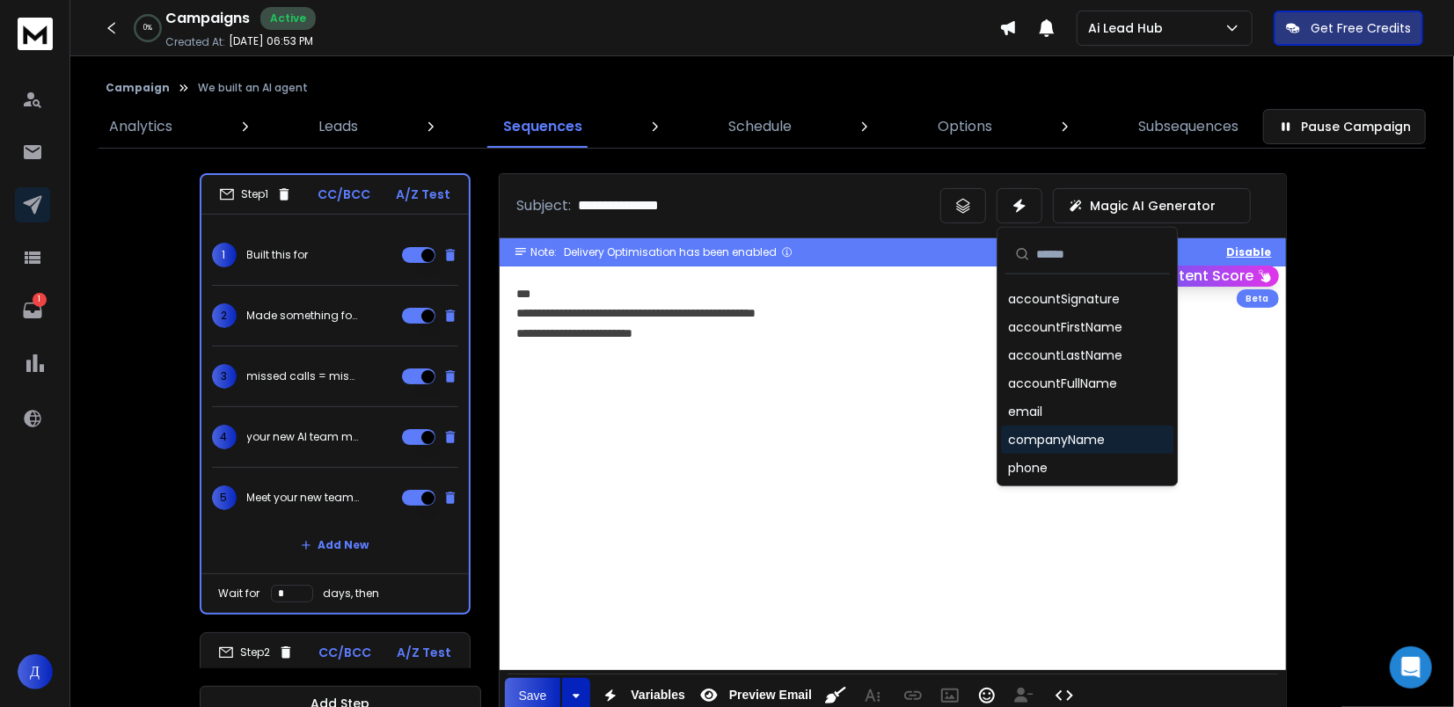
click at [1072, 440] on div "companyName" at bounding box center [1056, 440] width 97 height 18
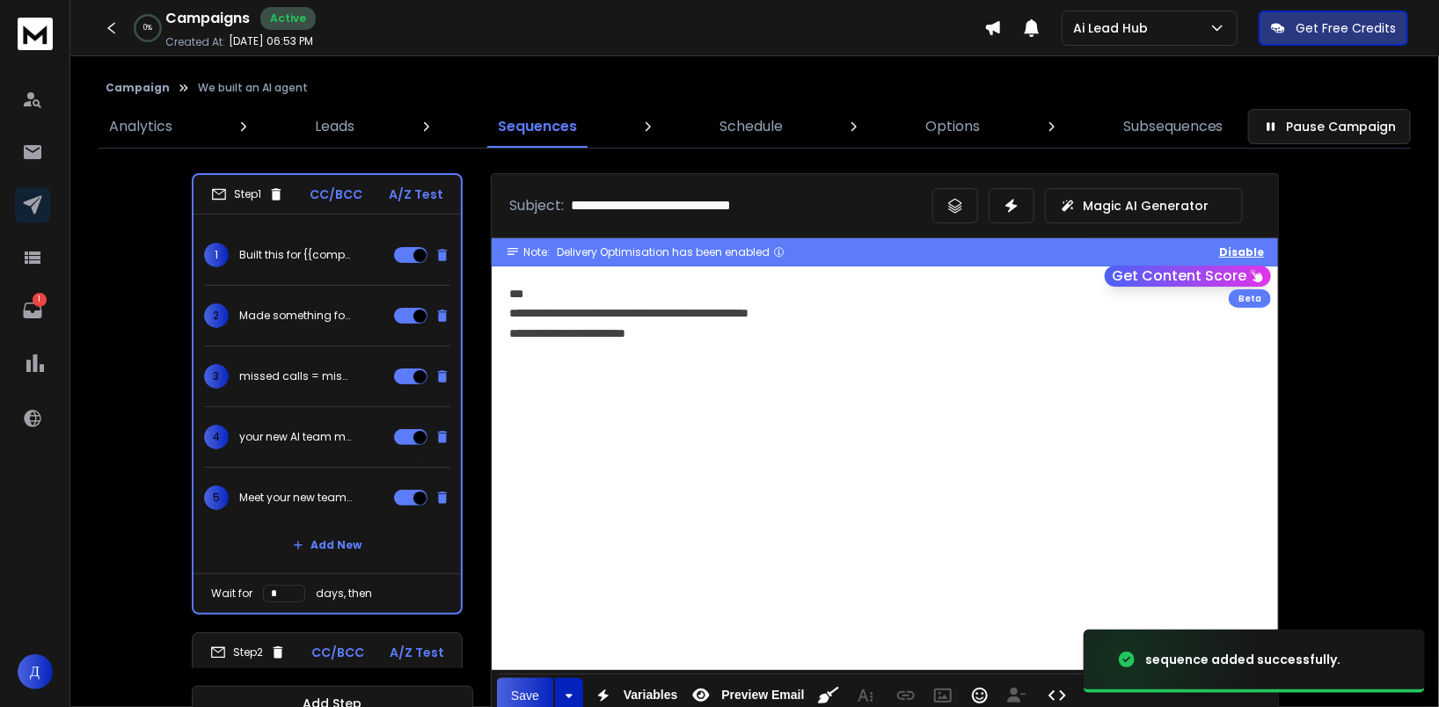
click at [293, 310] on p "Made something for your moving company" at bounding box center [295, 316] width 113 height 14
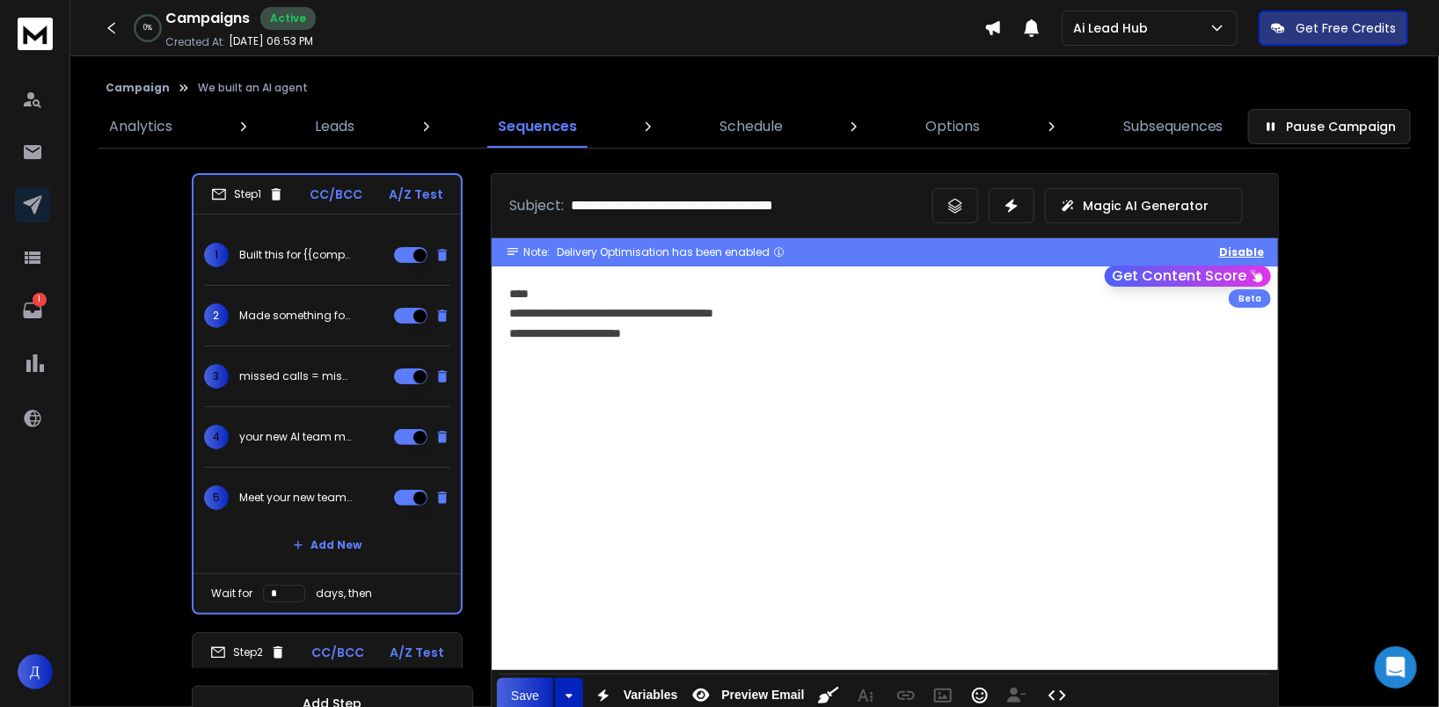
drag, startPoint x: 881, startPoint y: 204, endPoint x: 719, endPoint y: 206, distance: 161.9
click at [719, 206] on input "**********" at bounding box center [743, 205] width 344 height 21
click at [1020, 208] on icon "button" at bounding box center [1012, 206] width 16 height 16
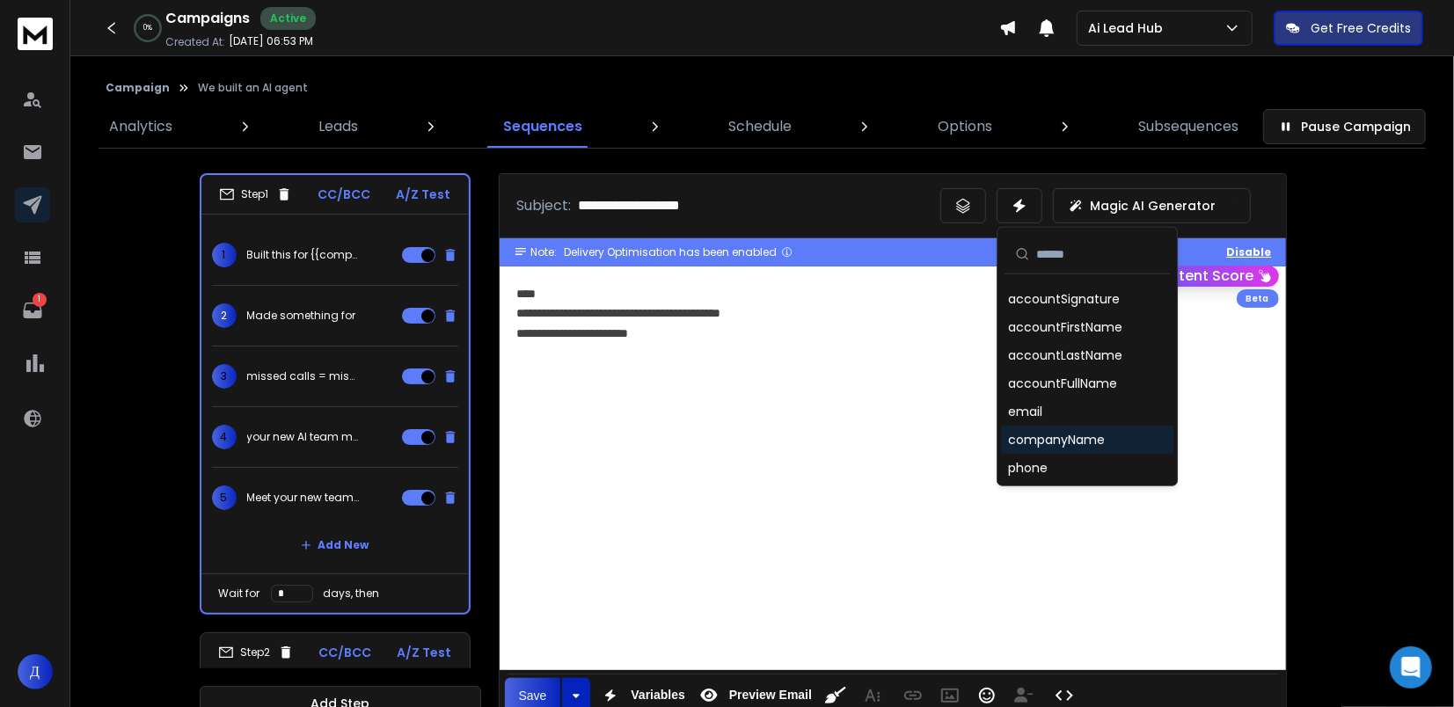
click at [1032, 440] on div "companyName" at bounding box center [1056, 440] width 97 height 18
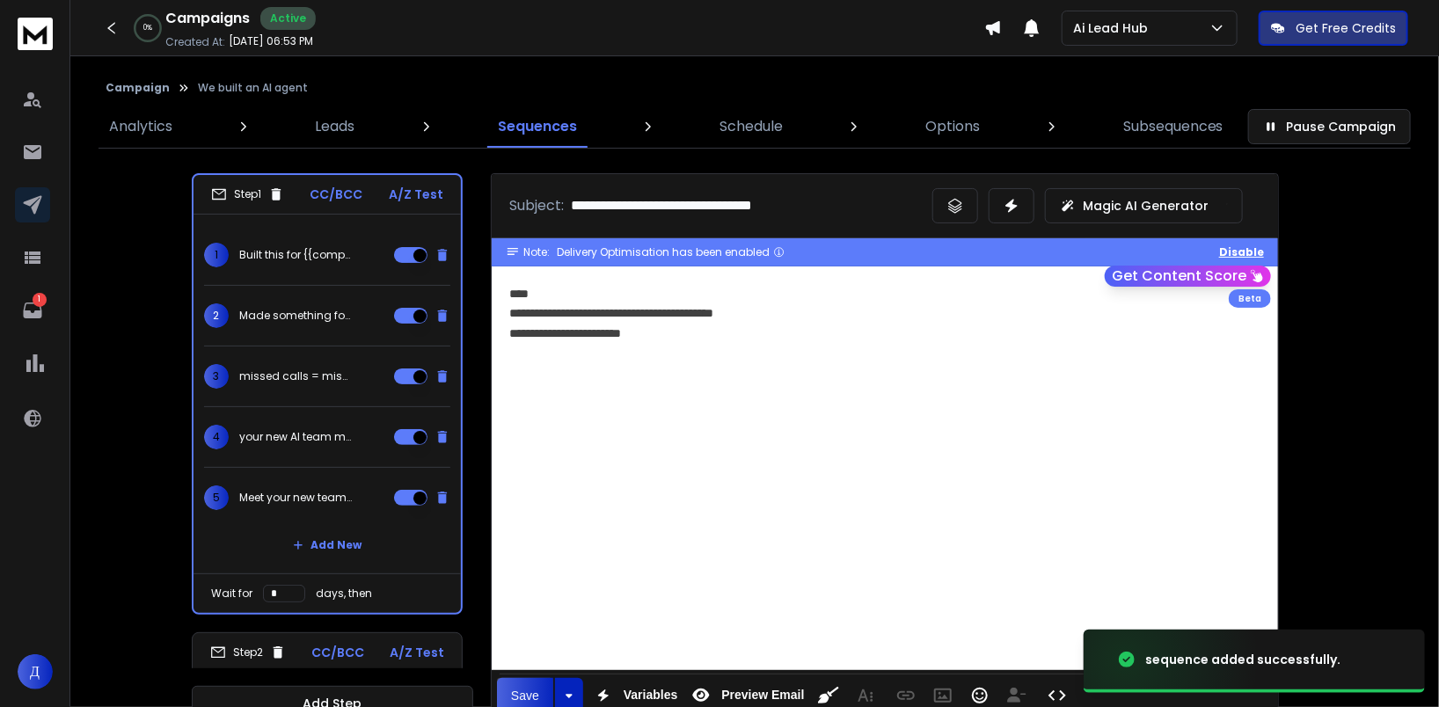
click at [297, 374] on p "missed calls = missed money. fixed that." at bounding box center [295, 377] width 113 height 14
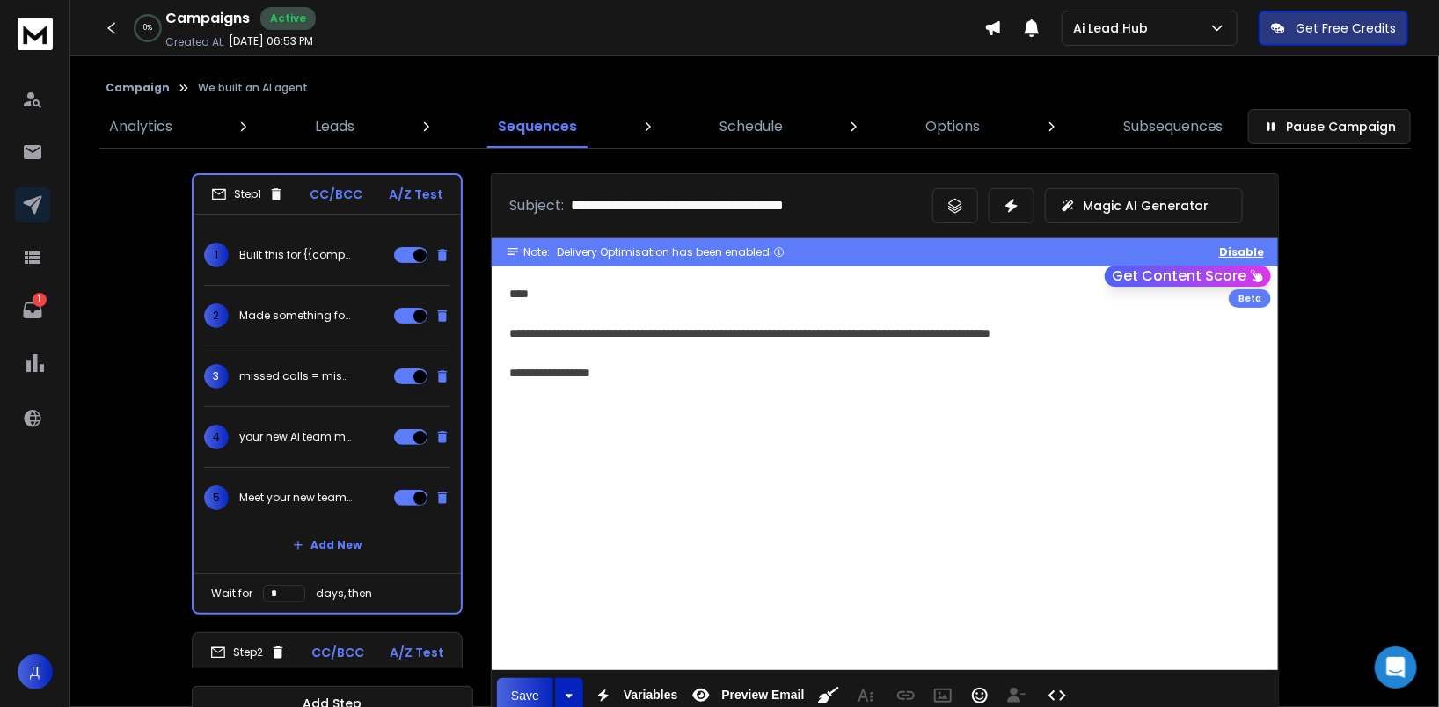
click at [311, 436] on p "your new AI team member is ready" at bounding box center [295, 437] width 113 height 14
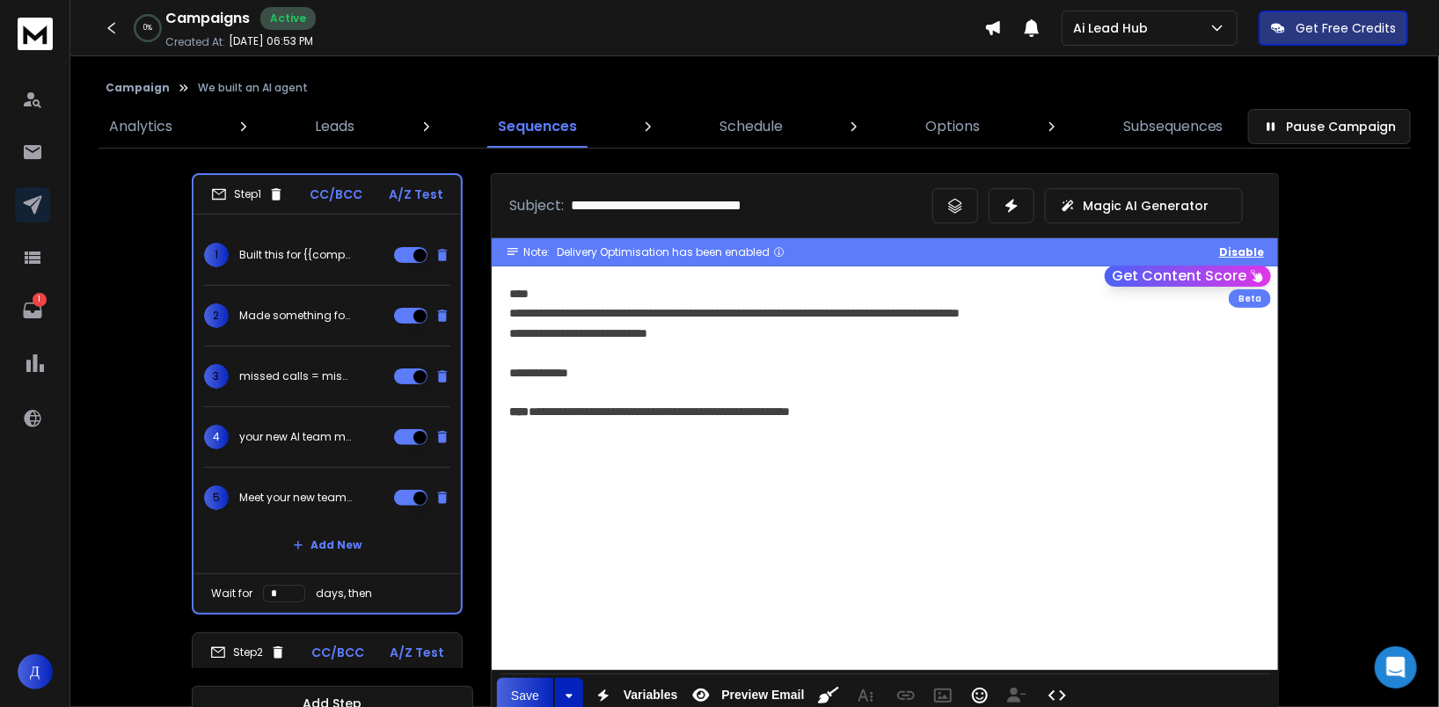
click at [296, 499] on p "Meet your new team member" at bounding box center [295, 498] width 113 height 14
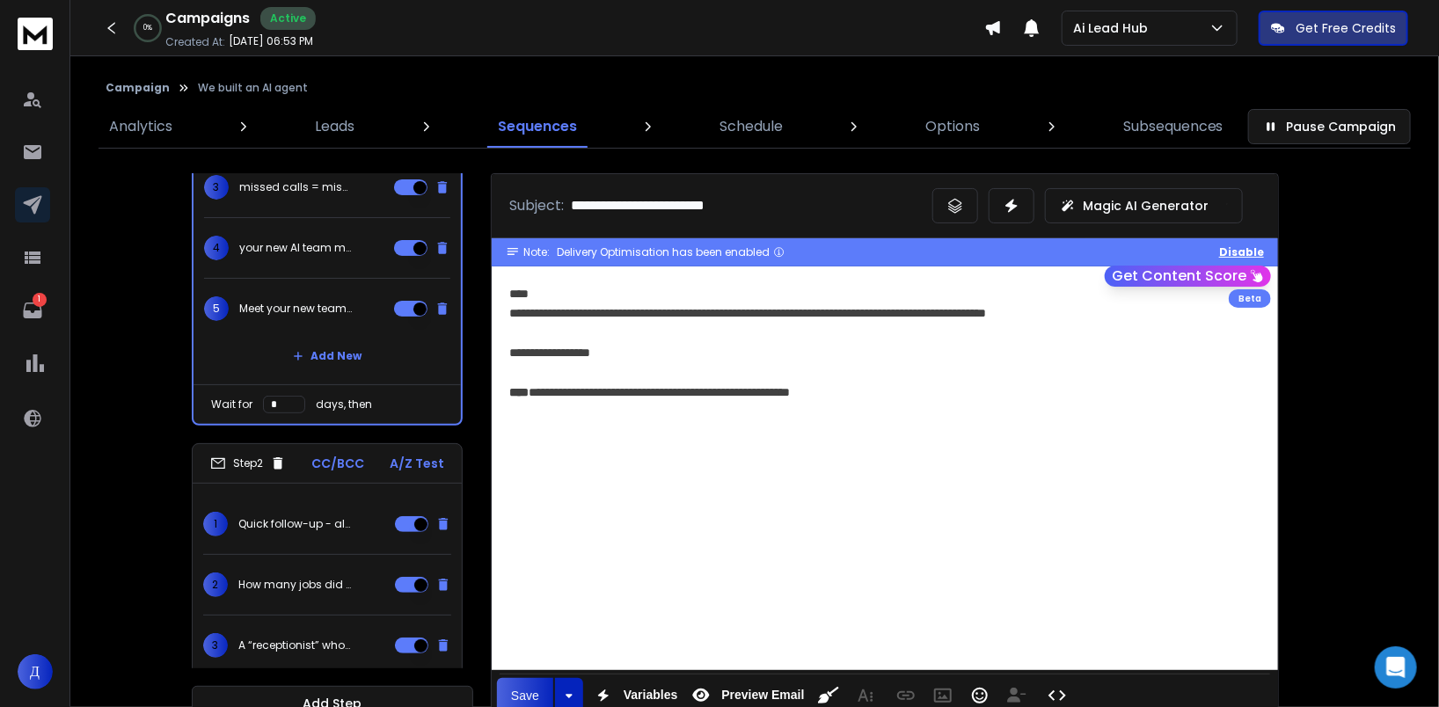
scroll to position [195, 0]
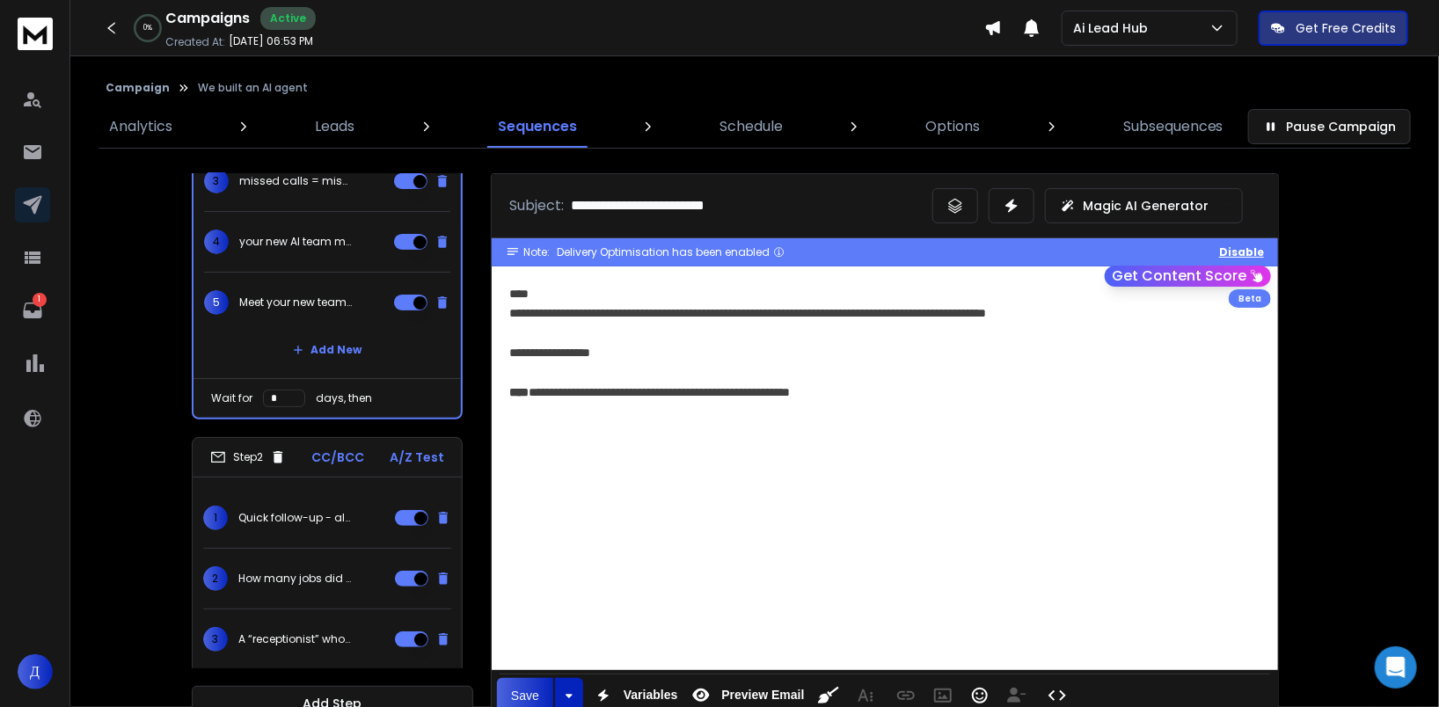
click at [304, 523] on div "1 Quick follow-up - already working for other movers" at bounding box center [277, 518] width 148 height 25
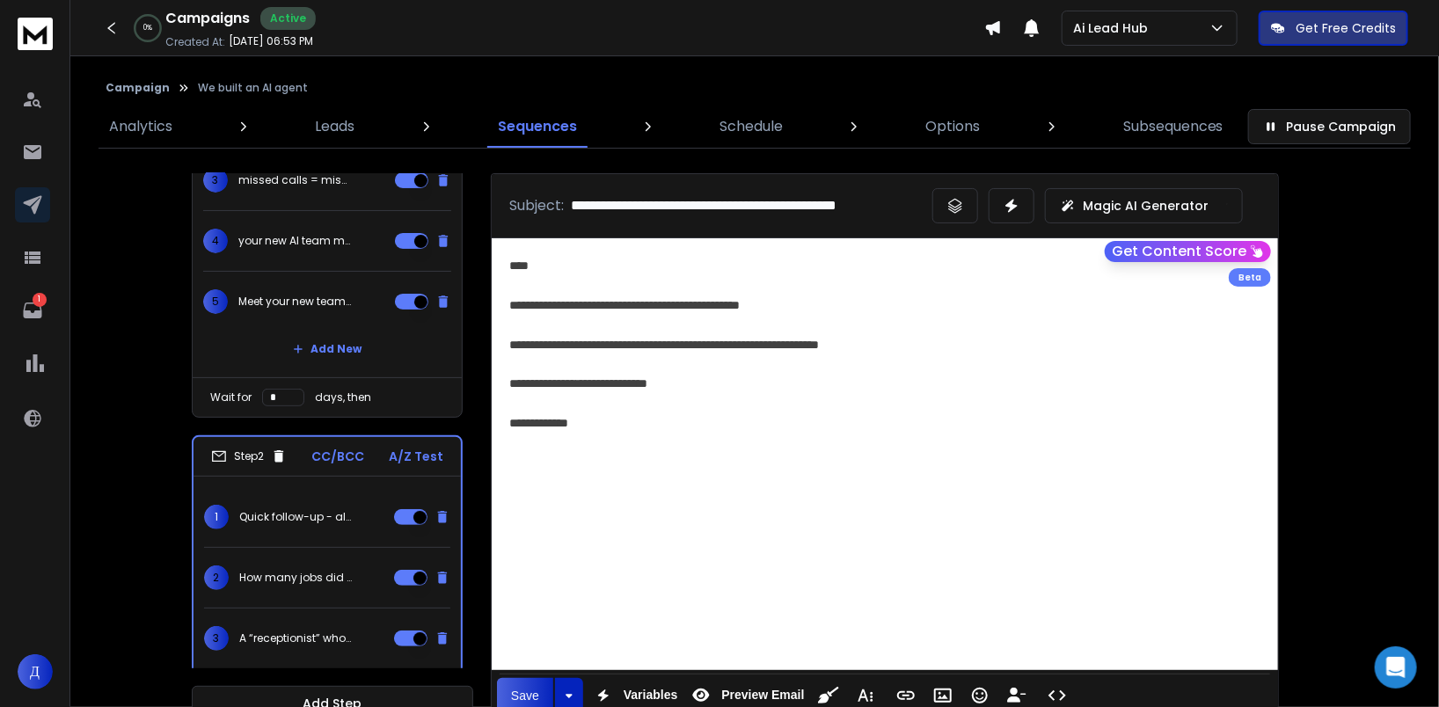
click at [299, 561] on div "2 How many jobs did you miss last week?" at bounding box center [327, 578] width 246 height 61
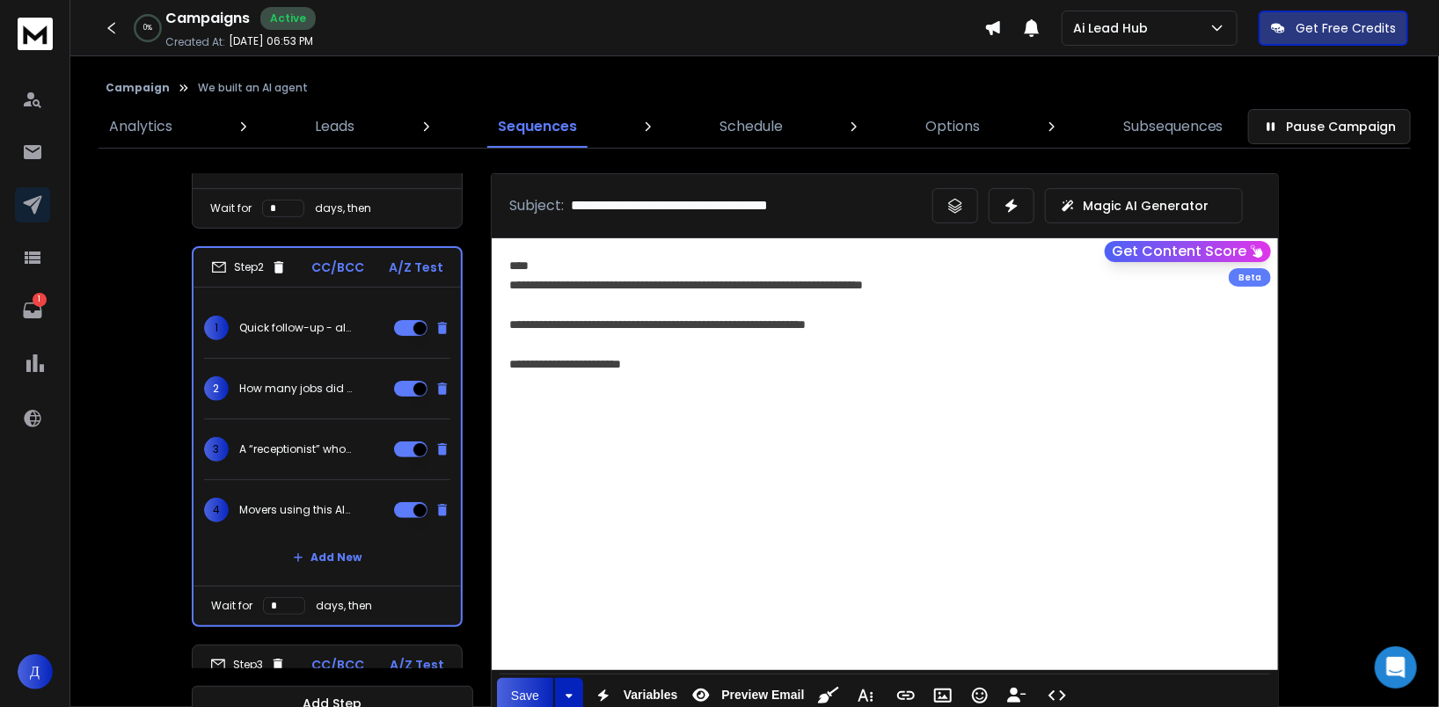
scroll to position [391, 0]
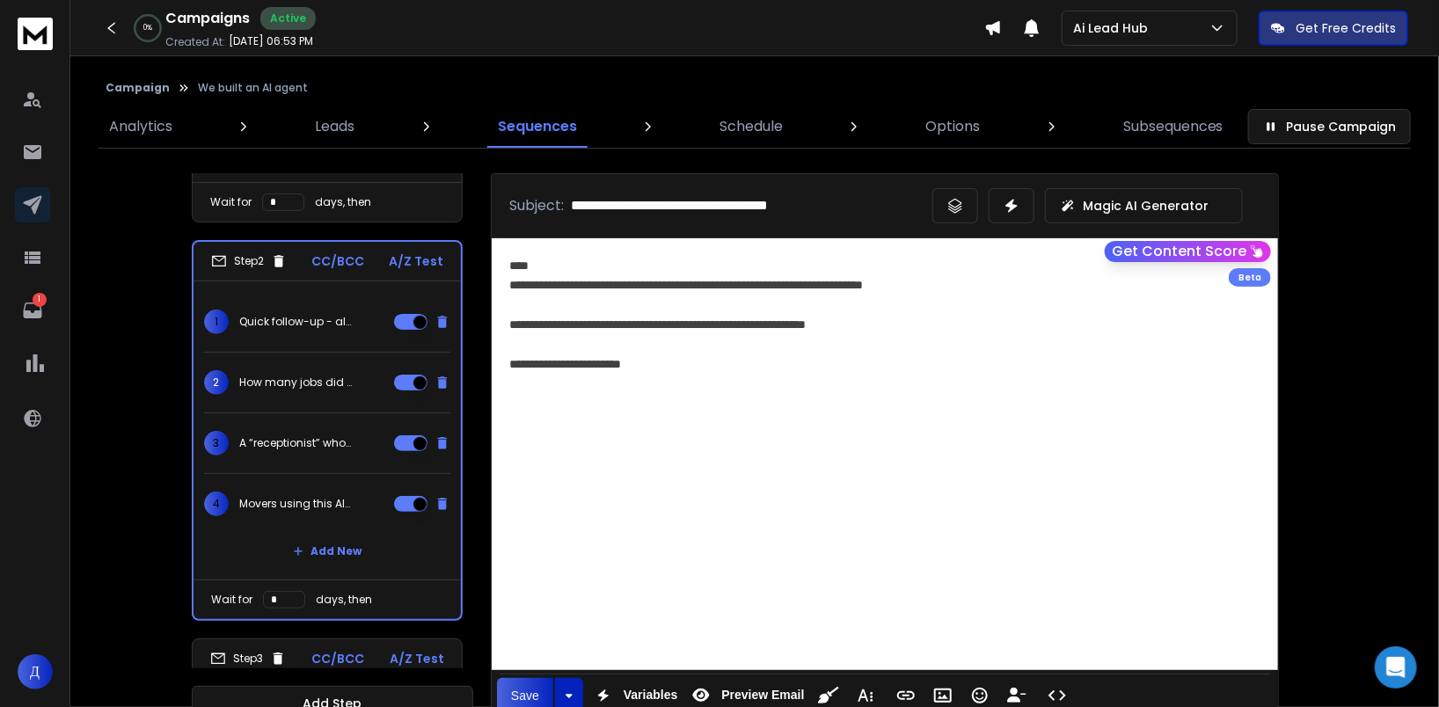
click at [274, 443] on p "A “receptionist” who works 24/7 for free" at bounding box center [295, 443] width 113 height 14
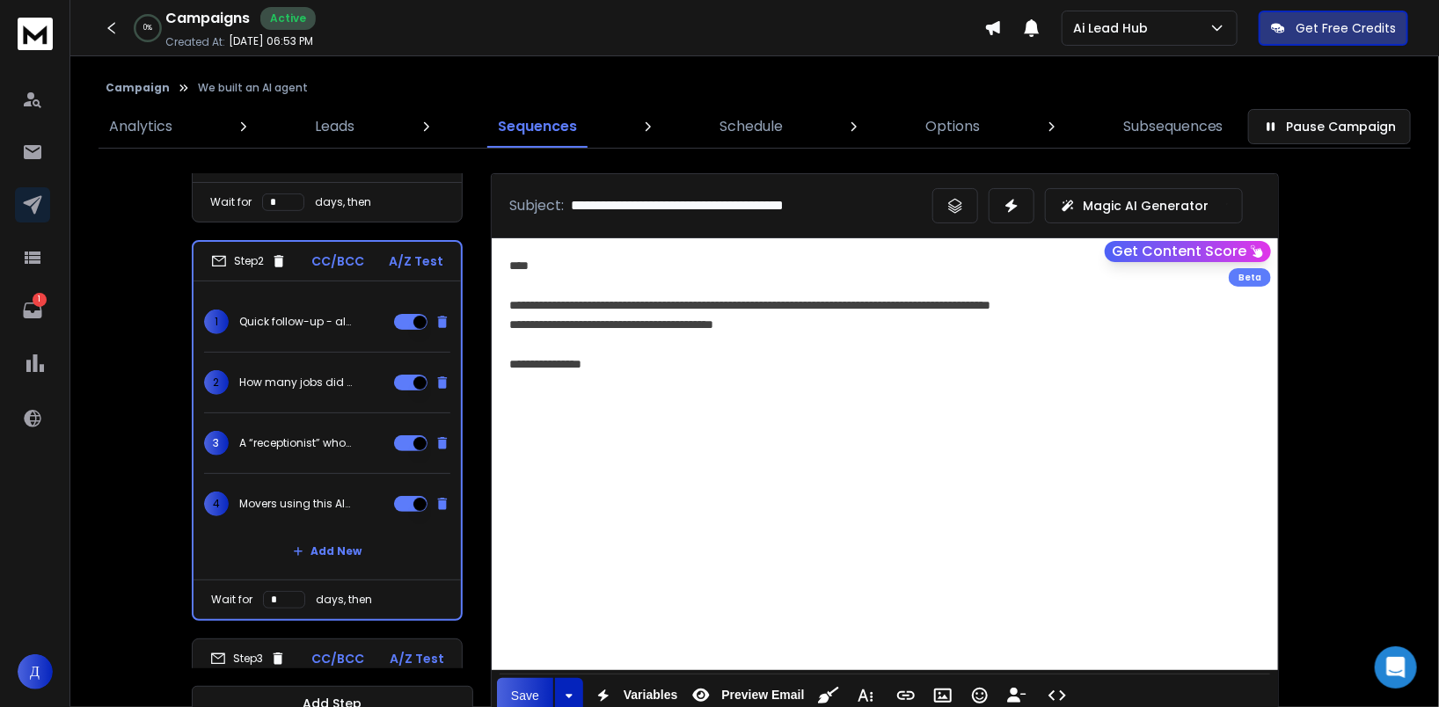
click at [281, 500] on p "Movers using this AI are closing more jobs" at bounding box center [295, 504] width 113 height 14
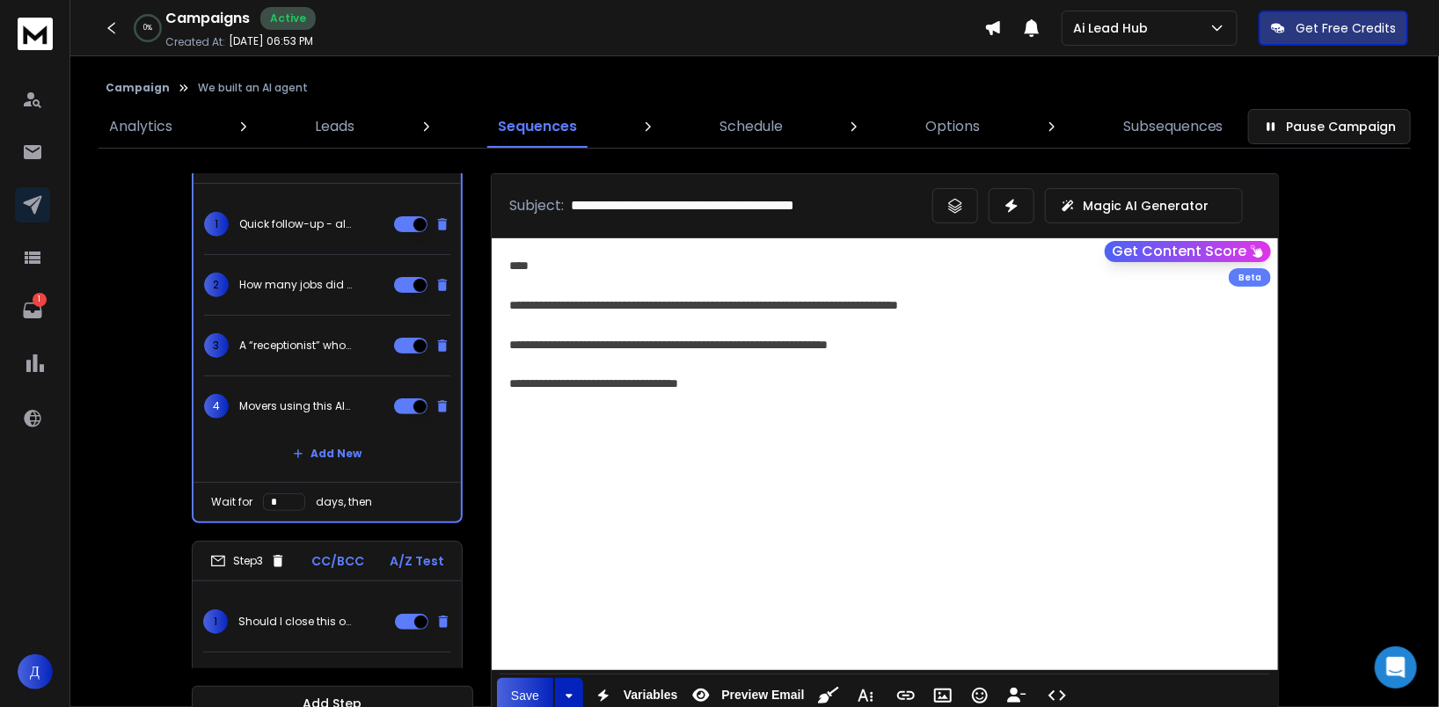
scroll to position [586, 0]
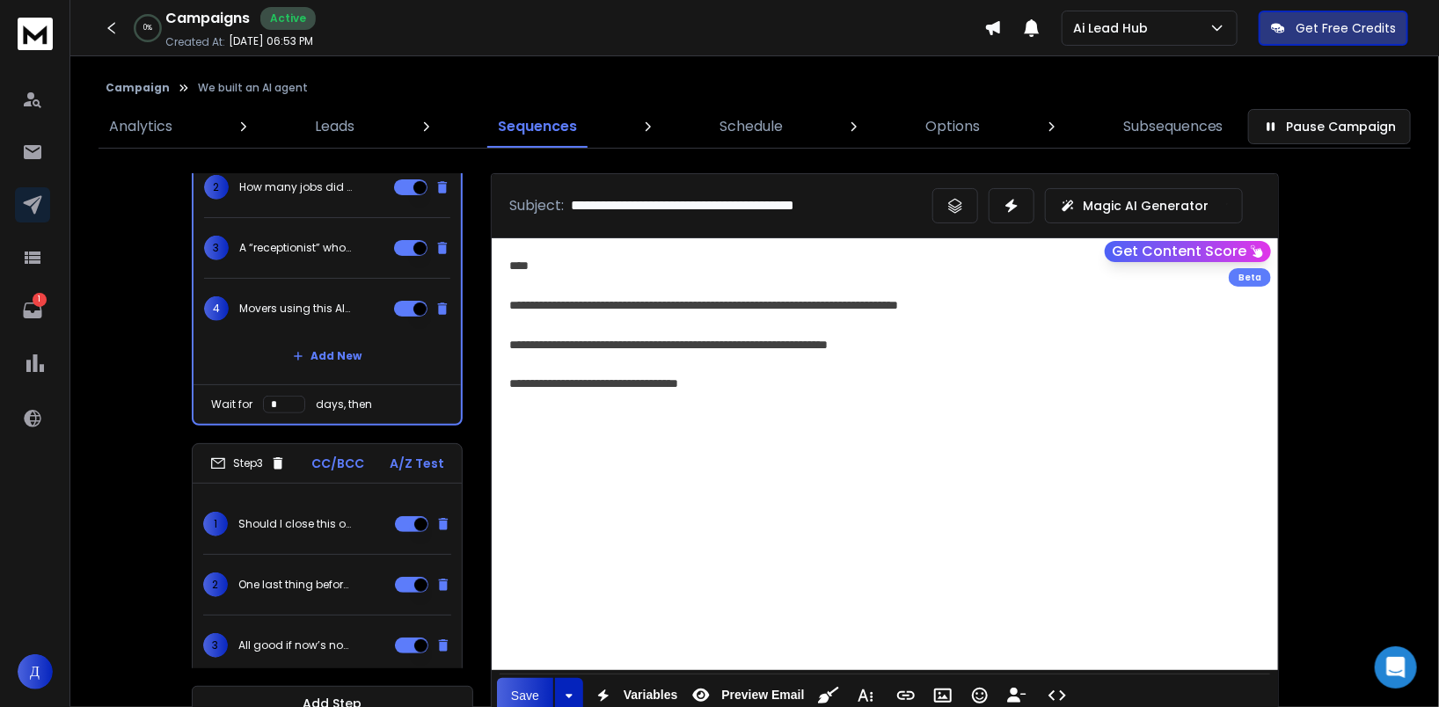
click at [315, 512] on div "1 Should I close this out?" at bounding box center [277, 524] width 148 height 25
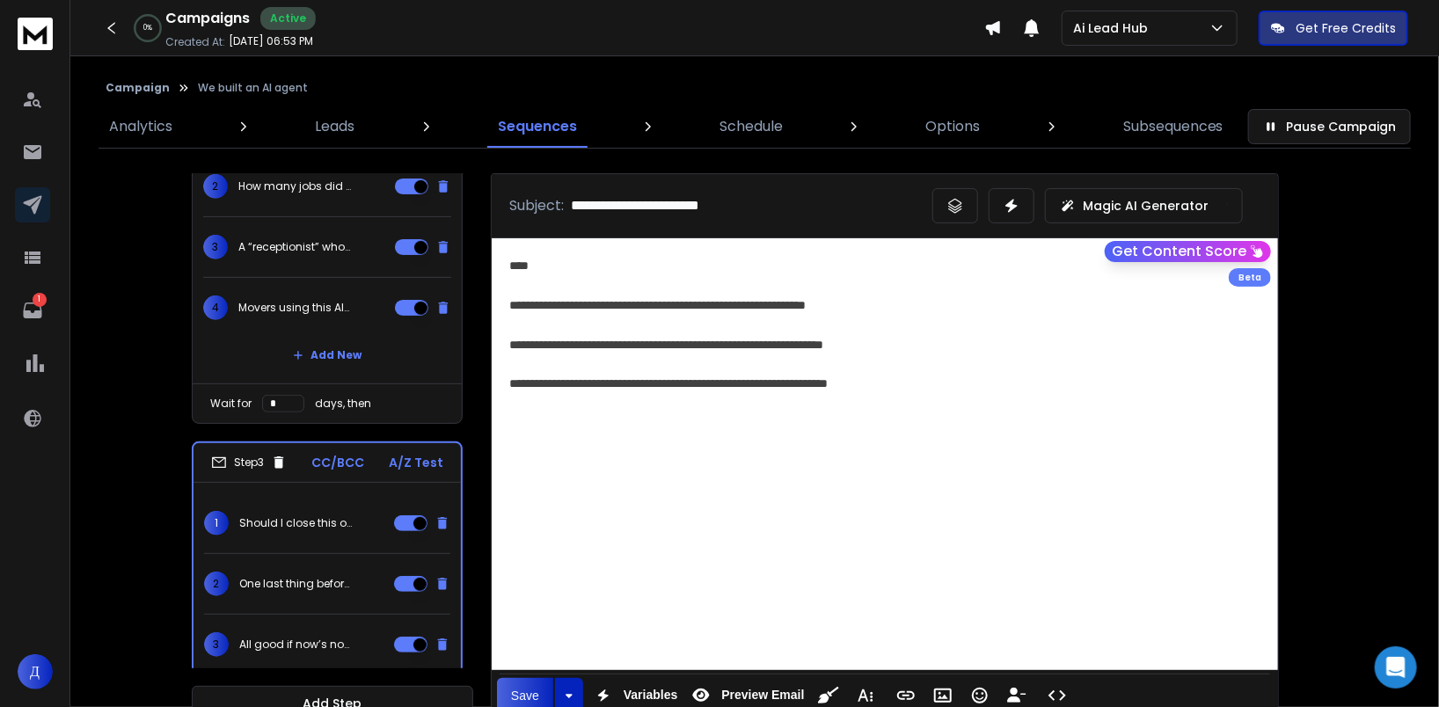
click at [311, 573] on div "2 One last thing before I go" at bounding box center [278, 584] width 148 height 25
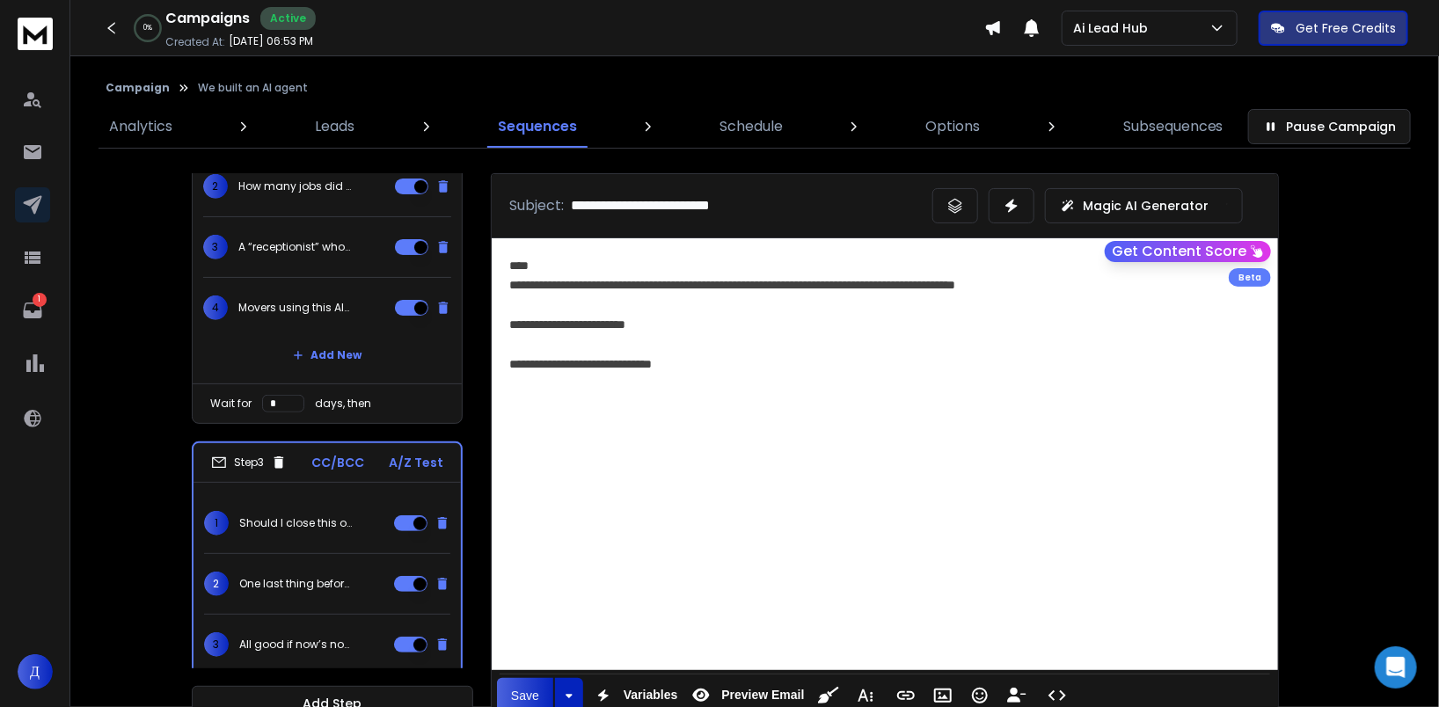
scroll to position [637, 0]
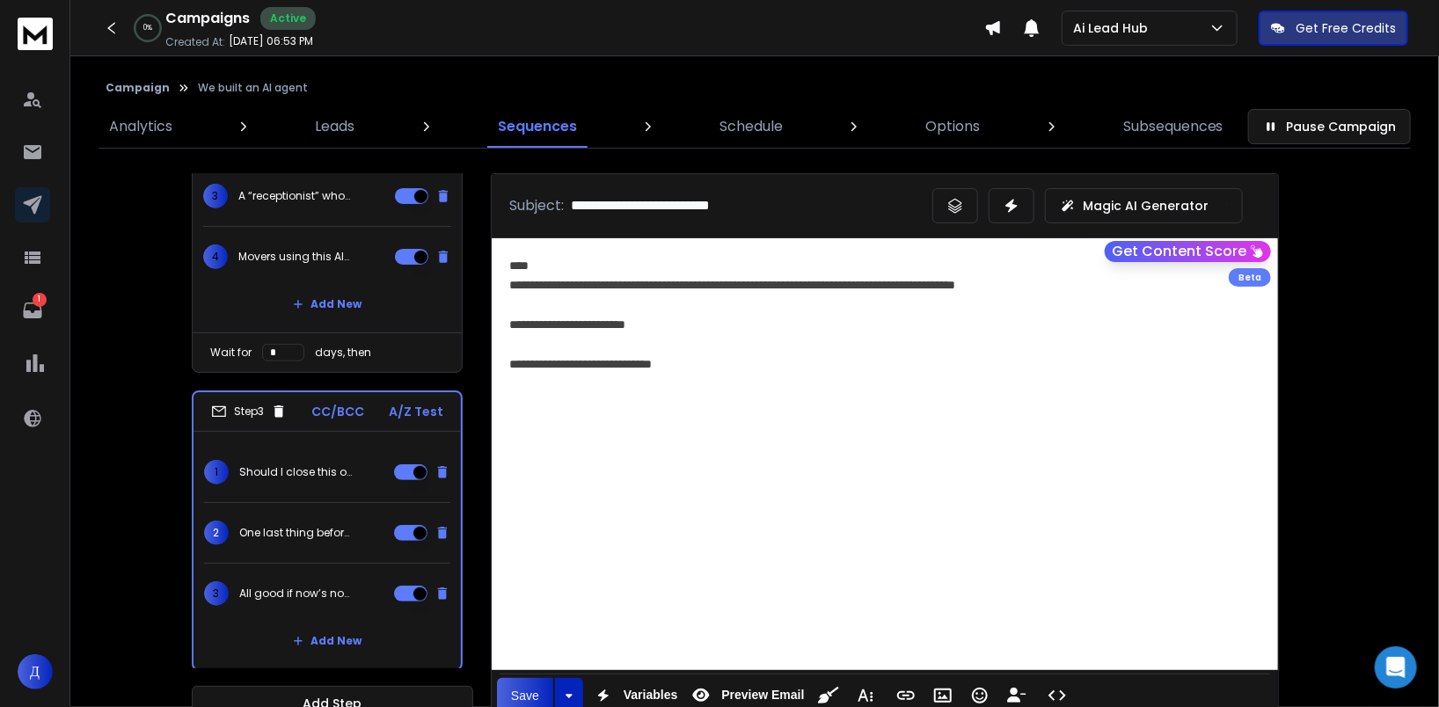
click at [304, 587] on p "All good if now’s not the right time" at bounding box center [295, 594] width 113 height 14
type input "**********"
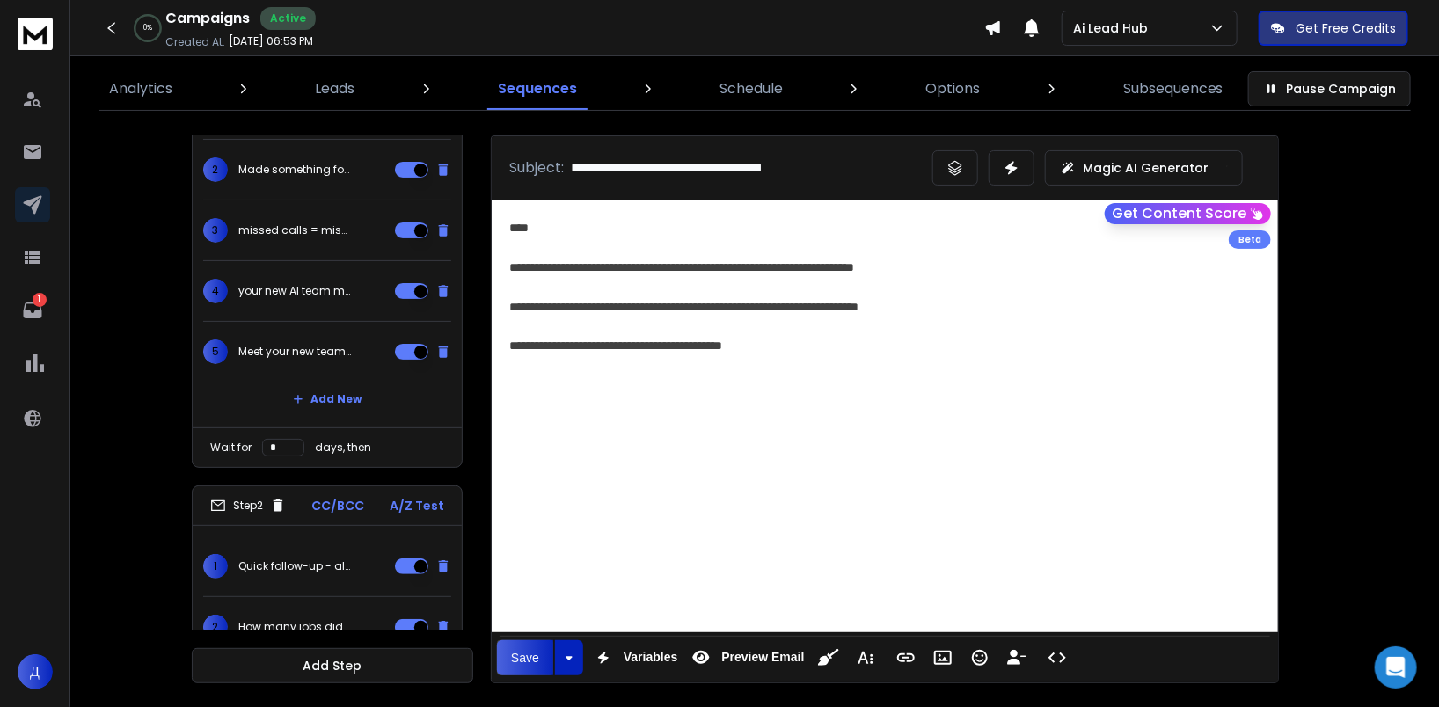
scroll to position [0, 0]
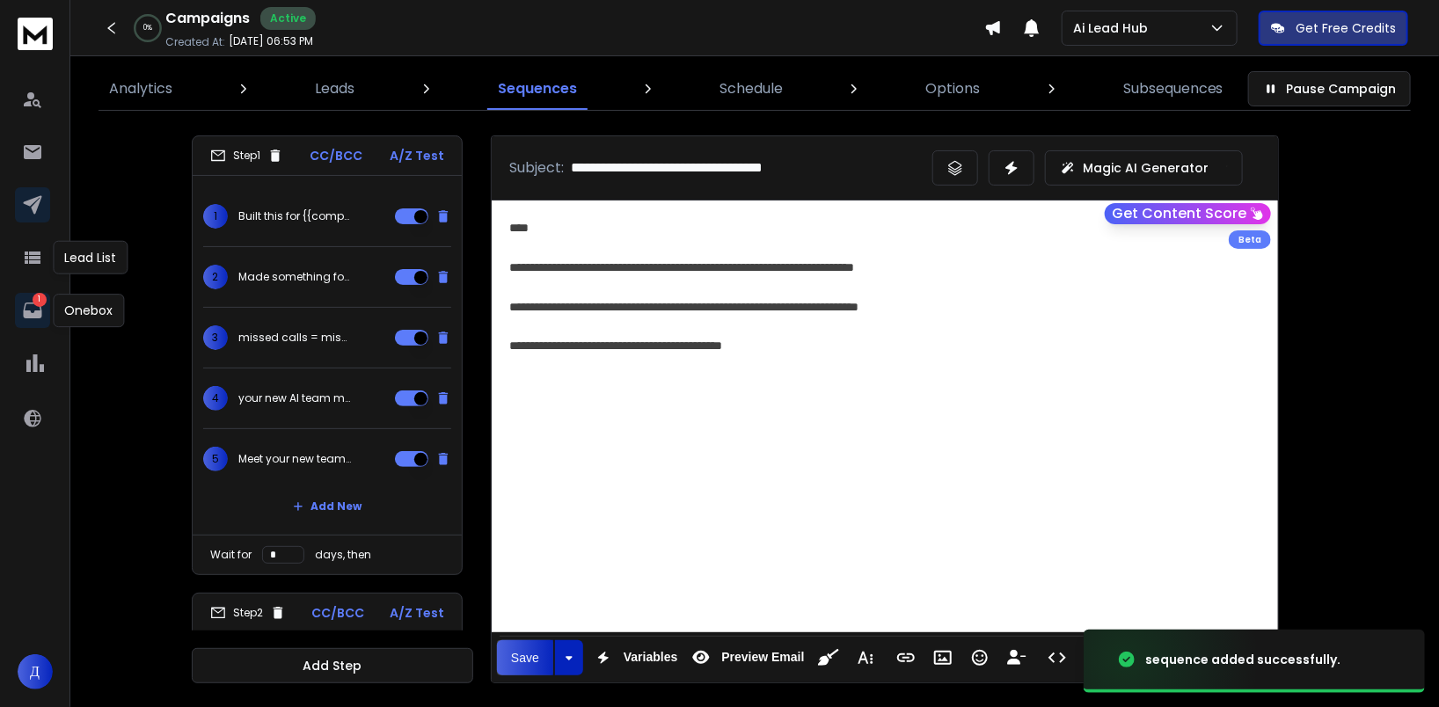
click at [29, 310] on icon at bounding box center [32, 310] width 21 height 21
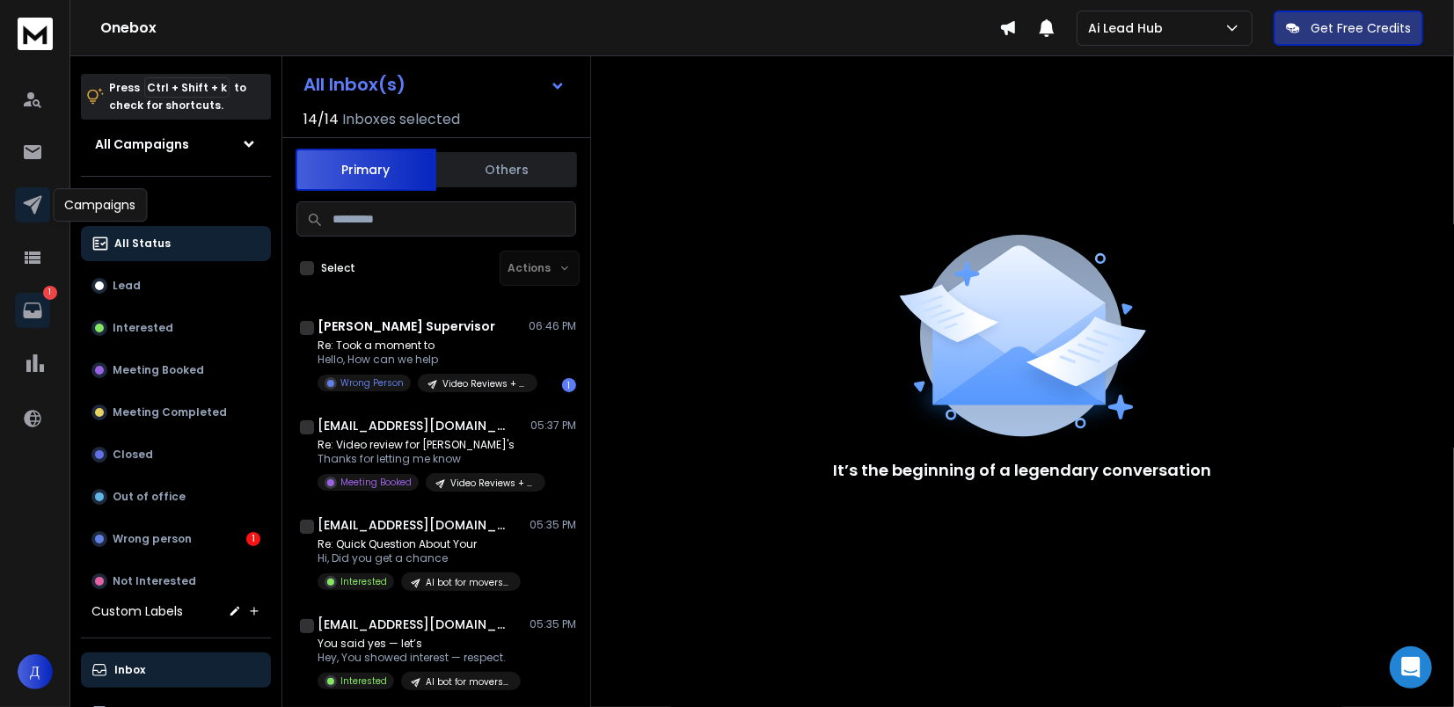
click at [37, 199] on icon at bounding box center [32, 204] width 21 height 21
